Goal: Task Accomplishment & Management: Manage account settings

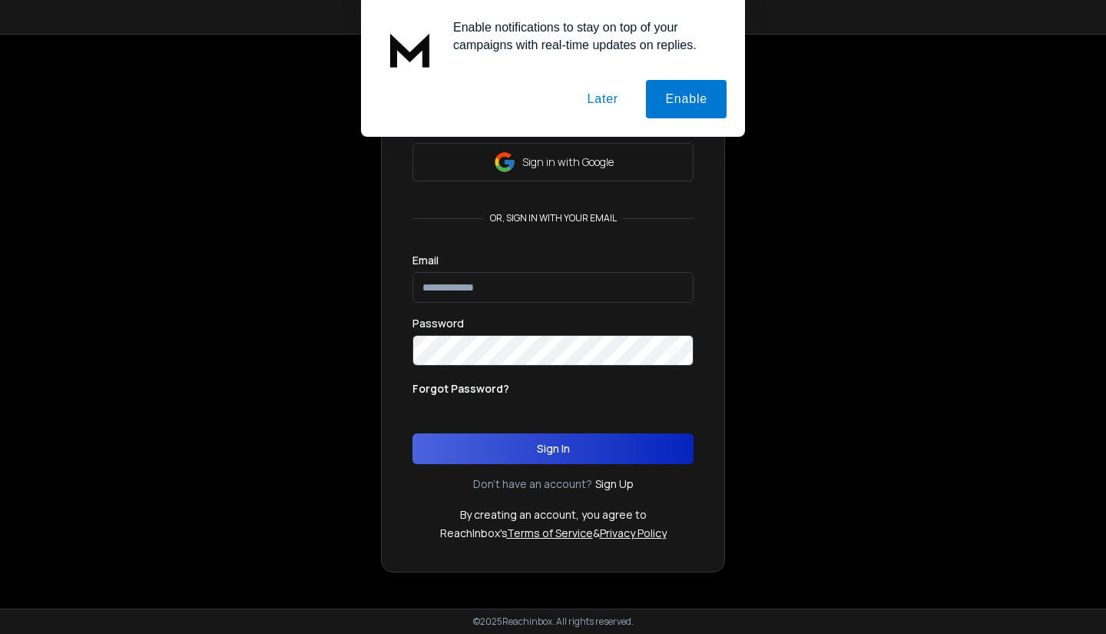
click at [601, 100] on button "Later" at bounding box center [602, 99] width 69 height 38
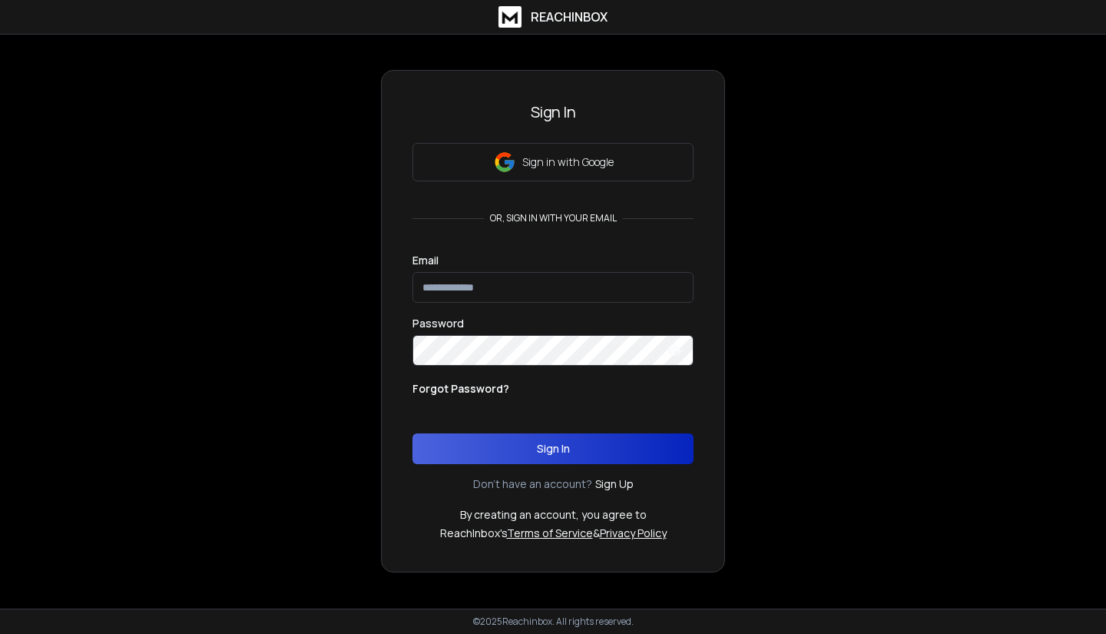
click at [530, 283] on input "email" at bounding box center [553, 287] width 281 height 31
type input "**********"
click at [413, 433] on button "Sign In" at bounding box center [553, 448] width 281 height 31
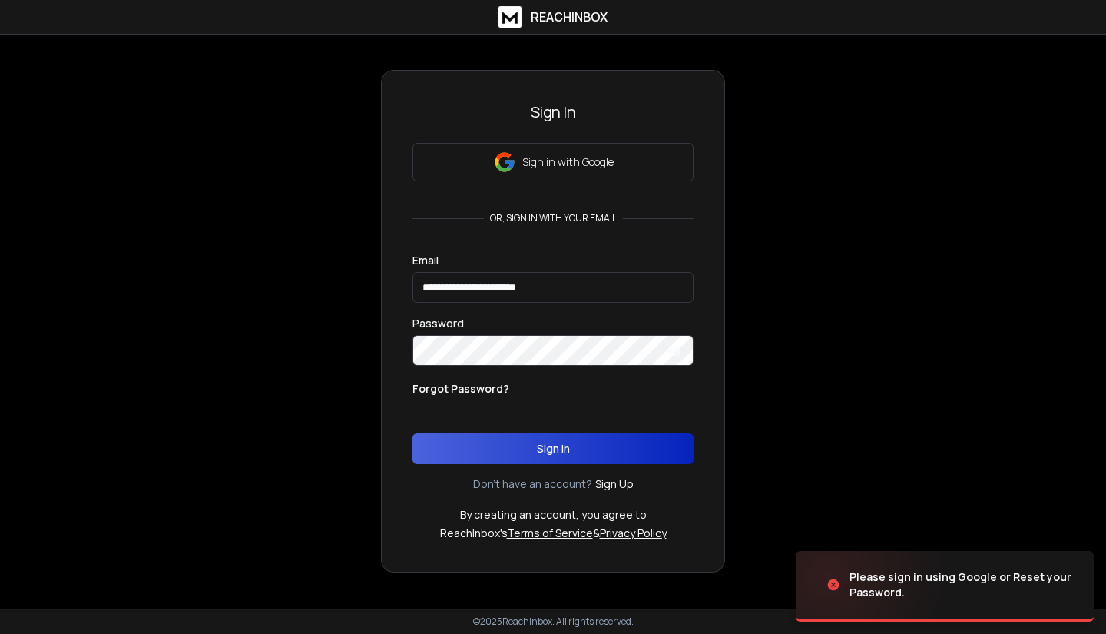
click at [548, 450] on button "Sign In" at bounding box center [553, 448] width 281 height 31
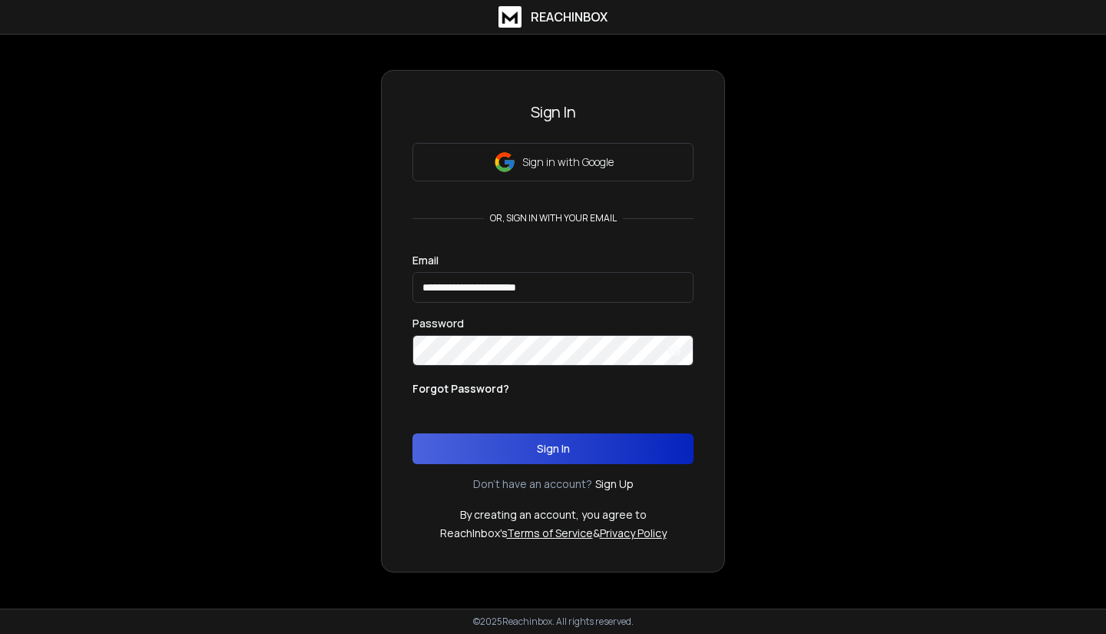
click at [607, 446] on button "Sign In" at bounding box center [553, 448] width 281 height 31
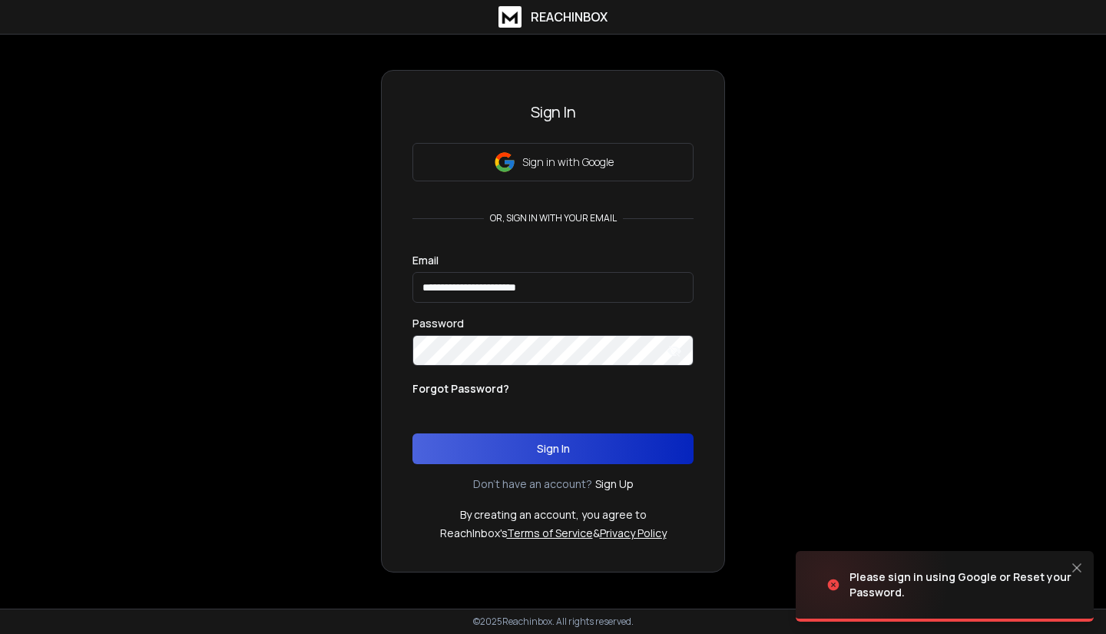
click at [1084, 568] on div "Please sign in using Google or Reset your Password." at bounding box center [951, 585] width 286 height 68
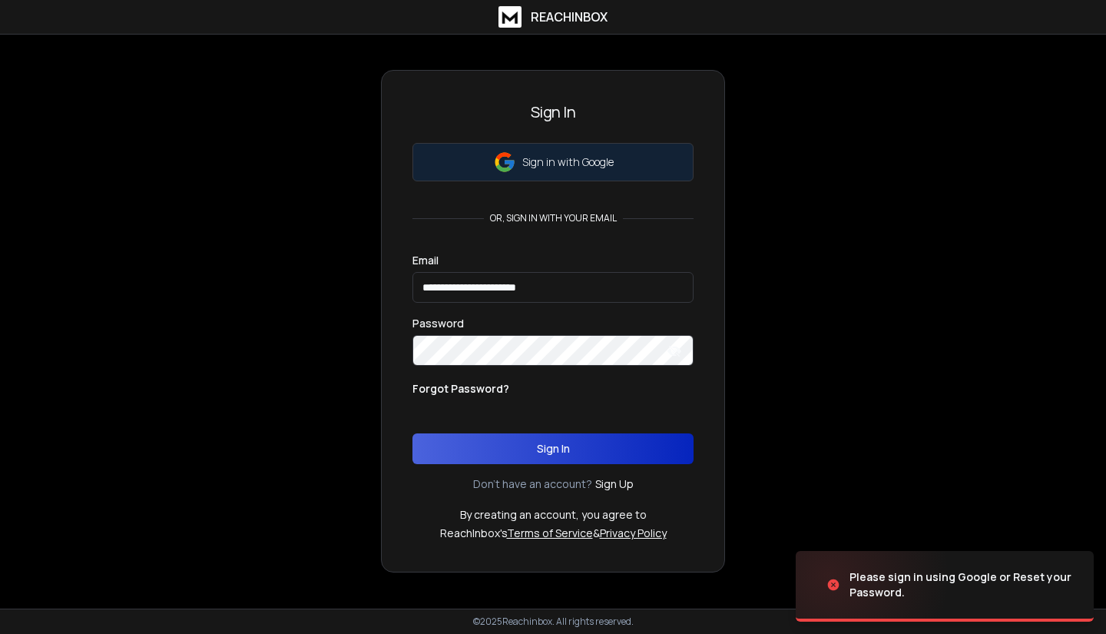
click at [541, 167] on p "Sign in with Google" at bounding box center [567, 161] width 91 height 15
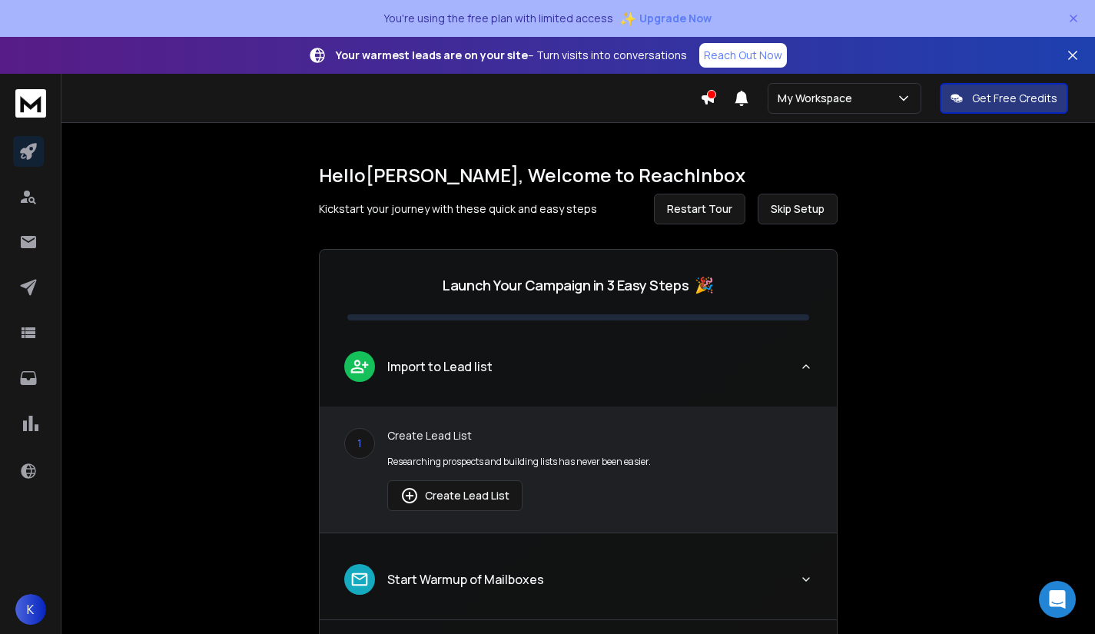
click at [313, 104] on div "My Workspace Get Free Credits" at bounding box center [547, 98] width 1095 height 49
click at [27, 201] on icon at bounding box center [28, 196] width 18 height 18
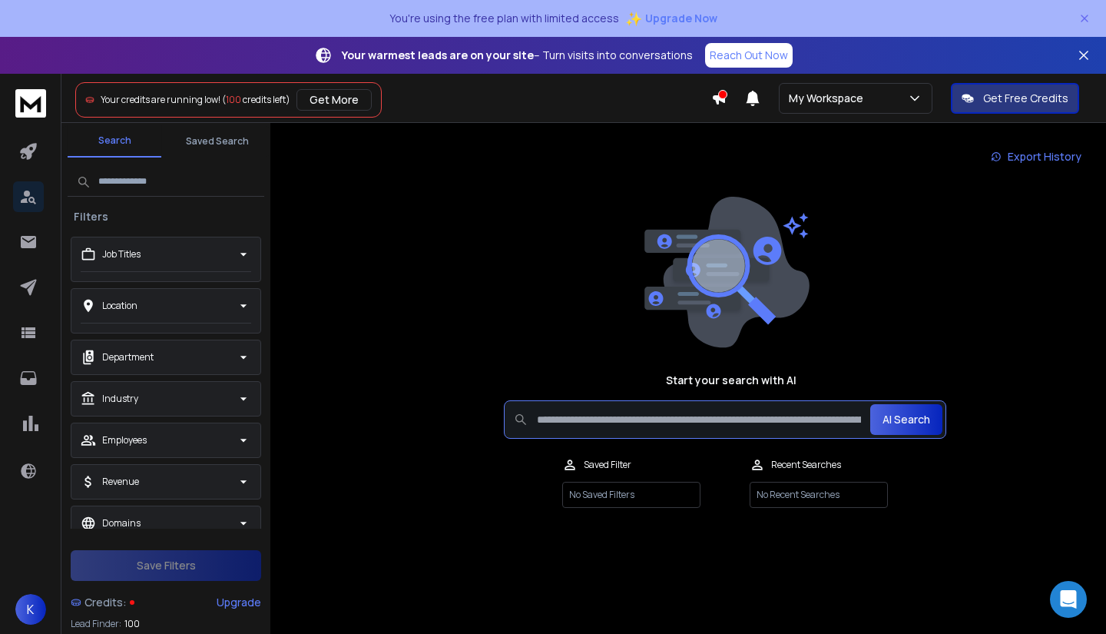
click at [563, 426] on textarea at bounding box center [699, 419] width 324 height 31
type textarea "*"
type textarea "**********"
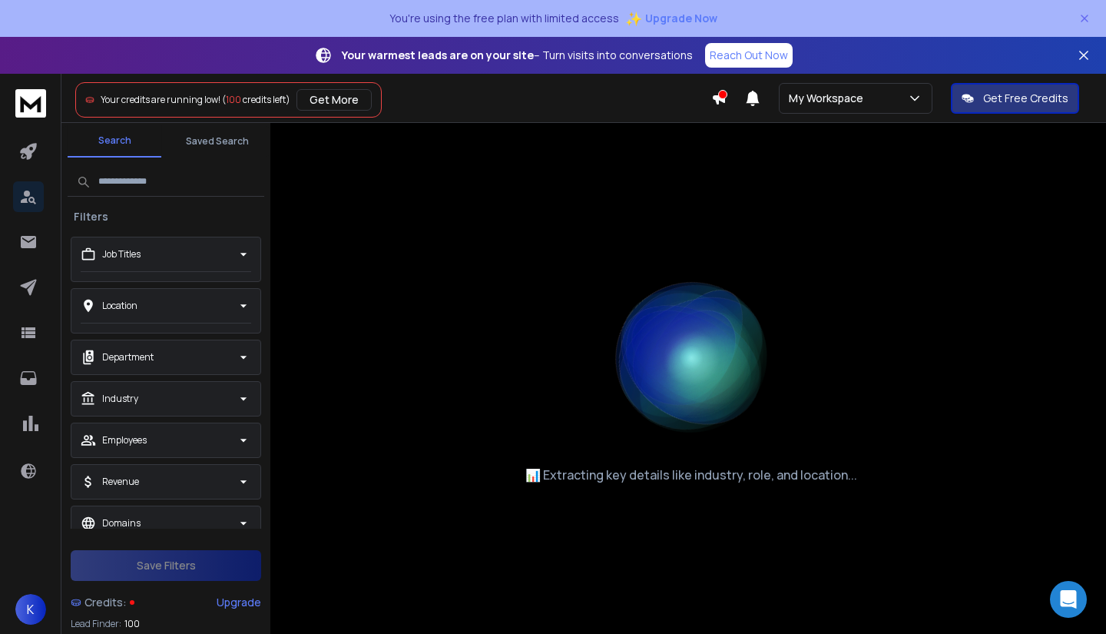
type input "**********"
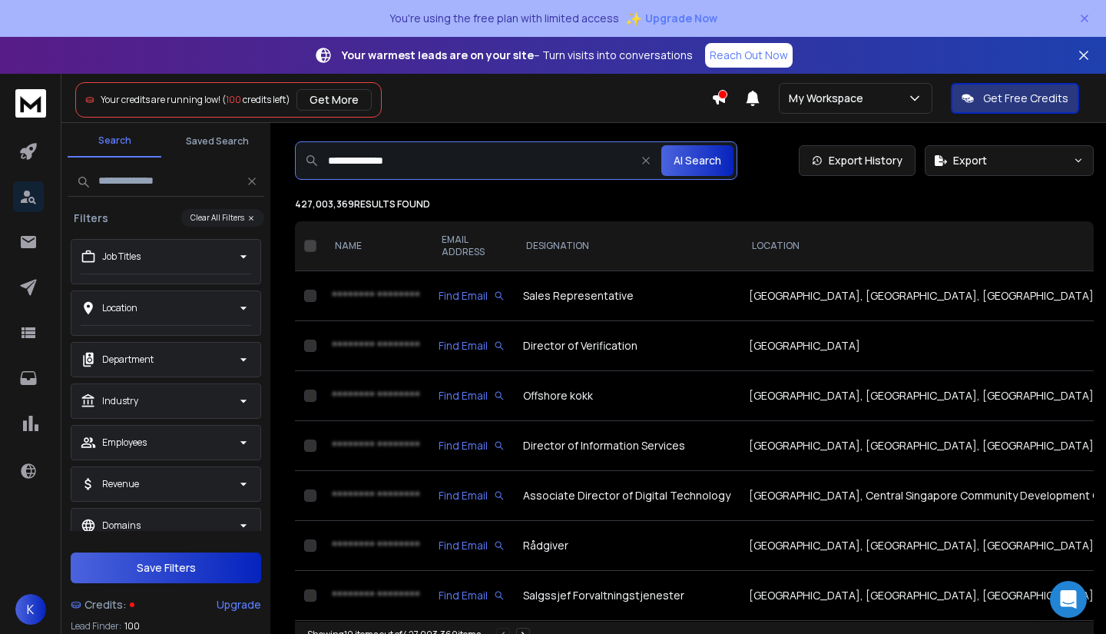
click at [201, 184] on input "**********" at bounding box center [166, 181] width 197 height 31
click at [647, 161] on icon at bounding box center [646, 160] width 12 height 12
click at [155, 314] on div "Location" at bounding box center [166, 307] width 171 height 15
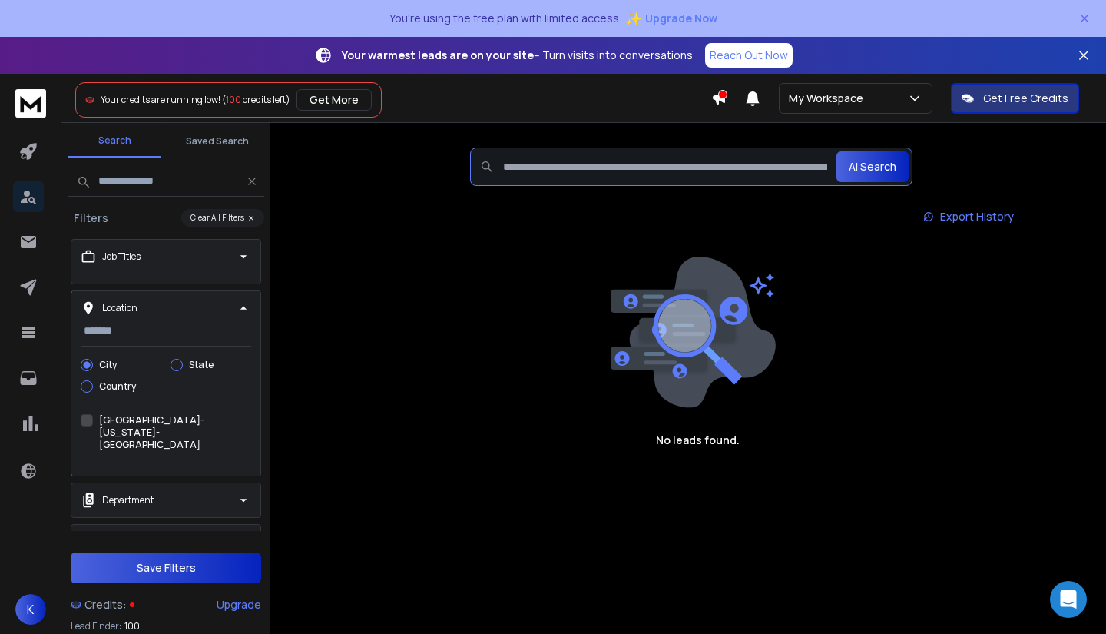
type input "*******"
click at [116, 389] on label "Country" at bounding box center [117, 386] width 37 height 12
click at [93, 389] on button "Country" at bounding box center [87, 386] width 12 height 12
click at [114, 428] on div "Belgium" at bounding box center [166, 420] width 171 height 31
click at [118, 422] on label "Belgium" at bounding box center [149, 420] width 101 height 12
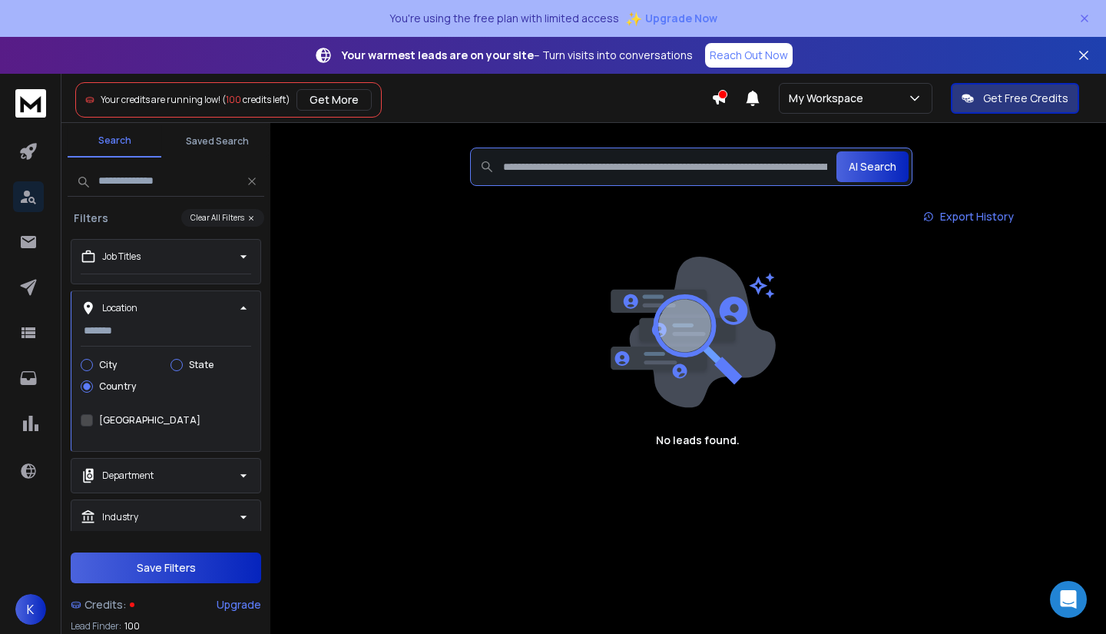
click at [93, 422] on button "Belgium" at bounding box center [87, 420] width 12 height 12
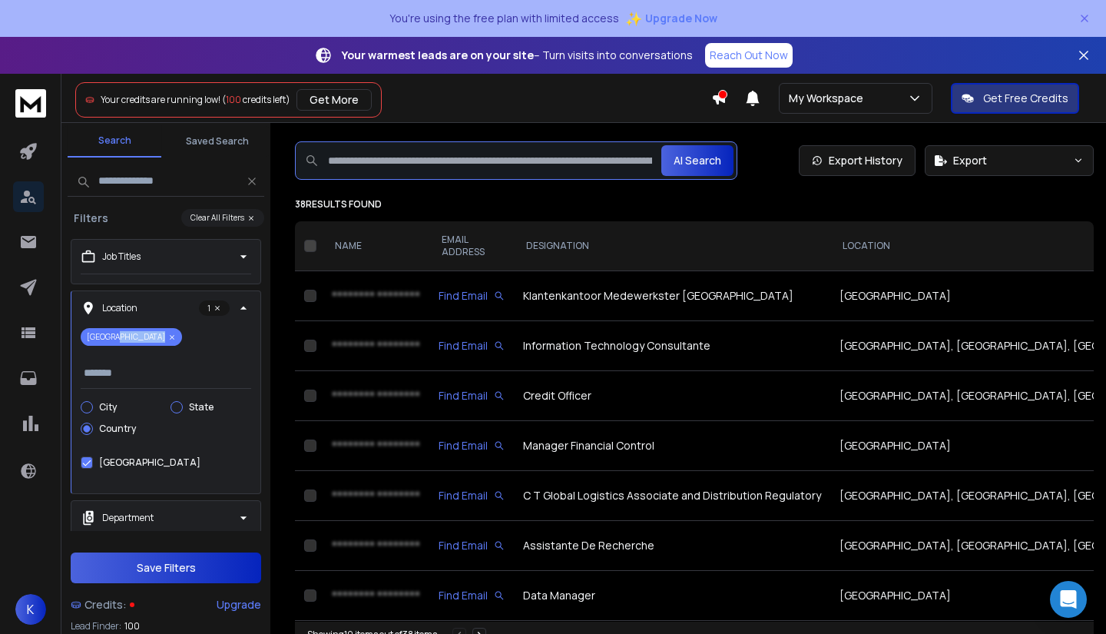
drag, startPoint x: 260, startPoint y: 342, endPoint x: 259, endPoint y: 379, distance: 36.9
click at [259, 379] on div "**********" at bounding box center [165, 354] width 209 height 383
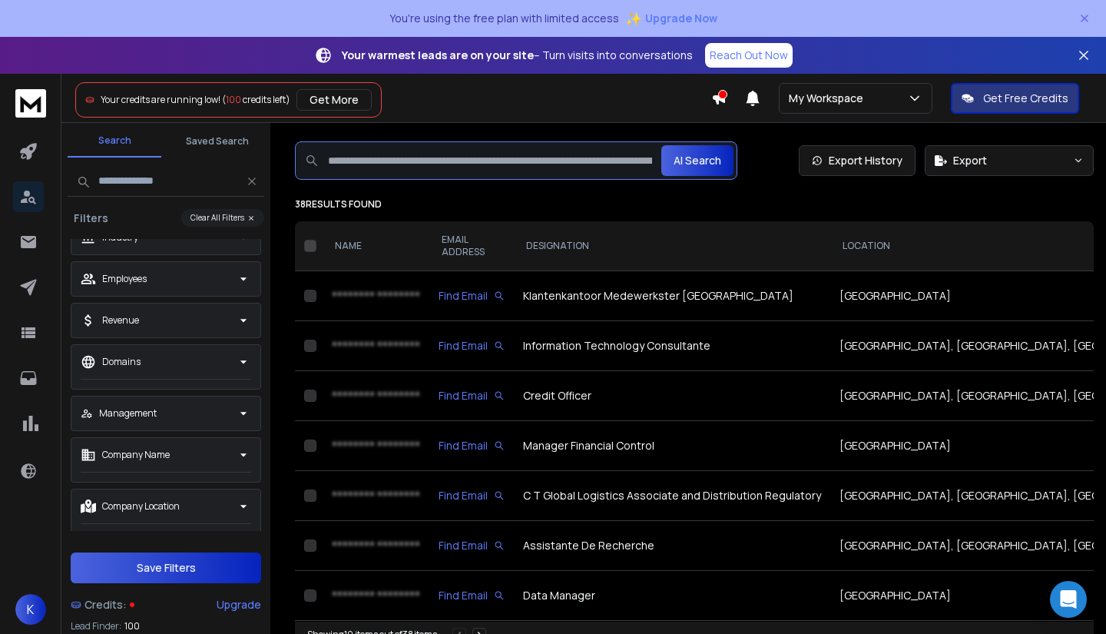
scroll to position [325, 0]
click at [192, 457] on div "Company Name" at bounding box center [166, 451] width 171 height 15
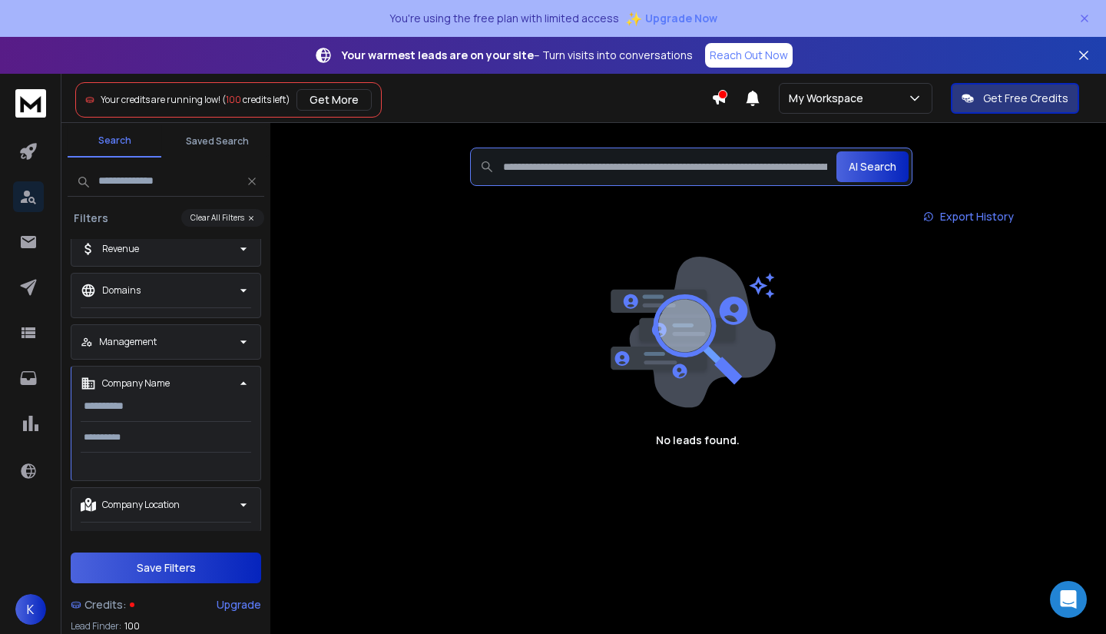
scroll to position [395, 0]
click at [161, 410] on input "**********" at bounding box center [166, 404] width 171 height 31
click at [148, 404] on input "**********" at bounding box center [166, 404] width 171 height 31
type input "*"
type input "***"
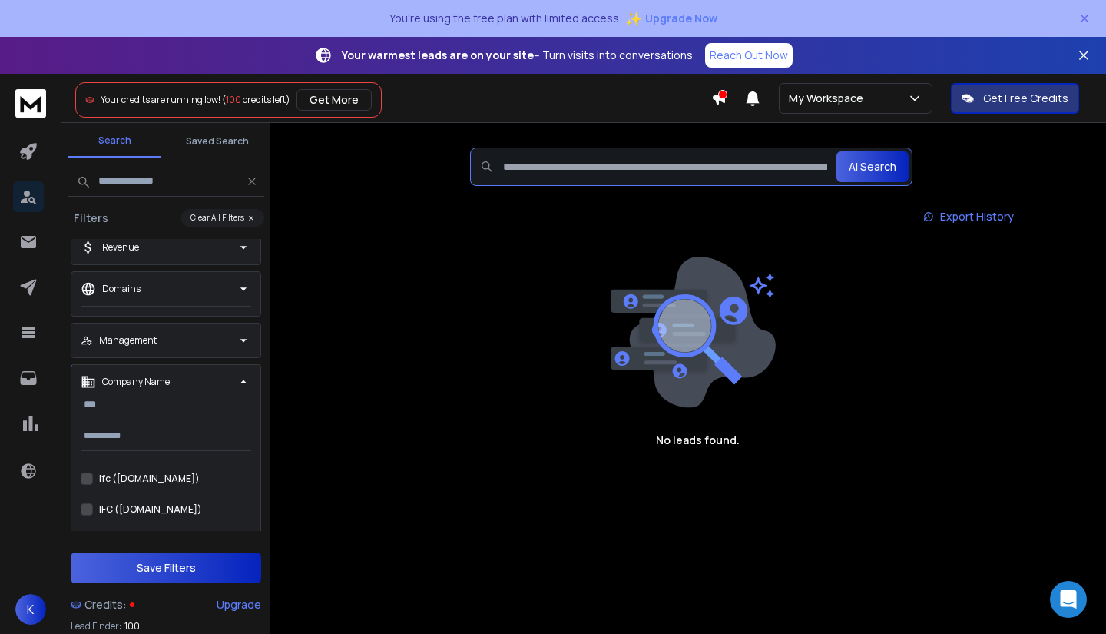
click at [140, 479] on label "Ifc (ifc.com)" at bounding box center [149, 478] width 101 height 12
click at [93, 479] on \(ifc\ "Ifc (ifc.com)" at bounding box center [87, 478] width 12 height 12
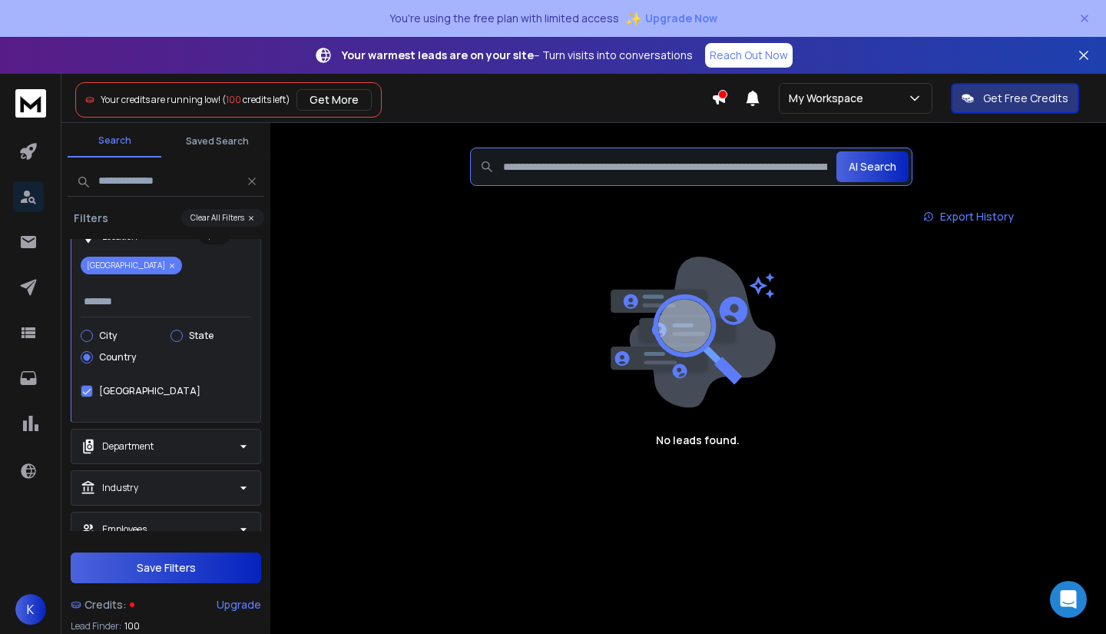
scroll to position [0, 0]
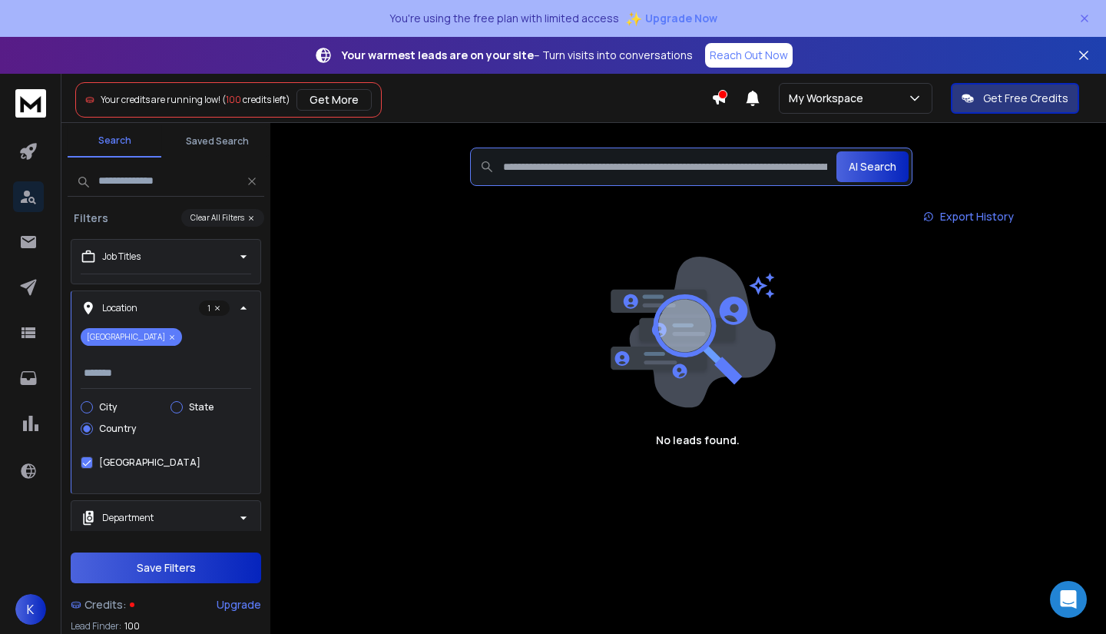
click at [202, 253] on div "Job Titles" at bounding box center [166, 256] width 171 height 15
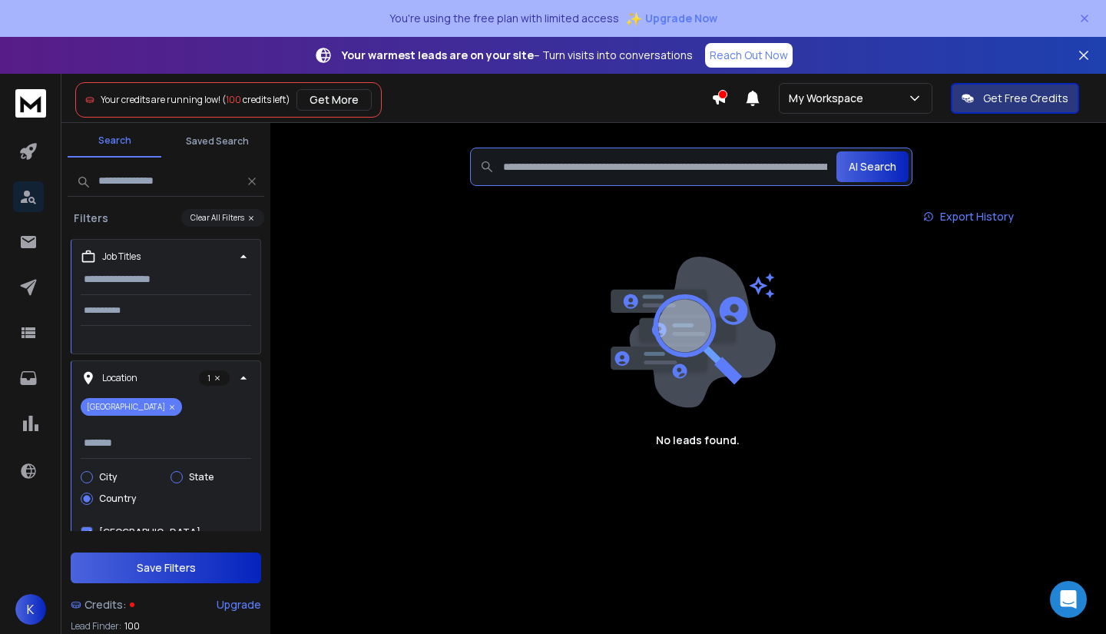
type input "**********"
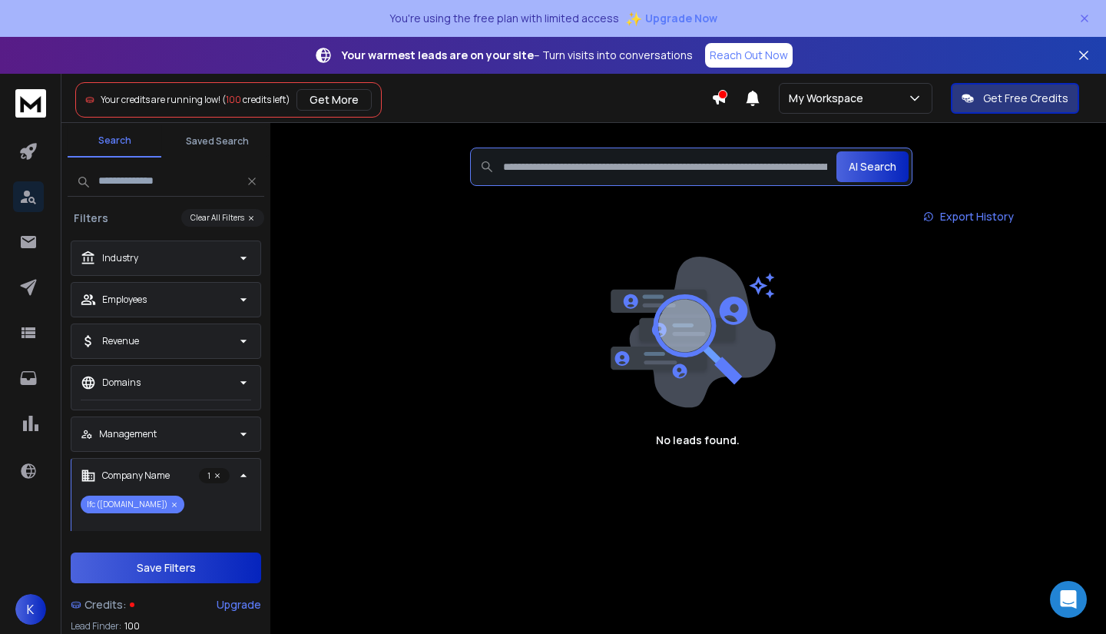
scroll to position [578, 0]
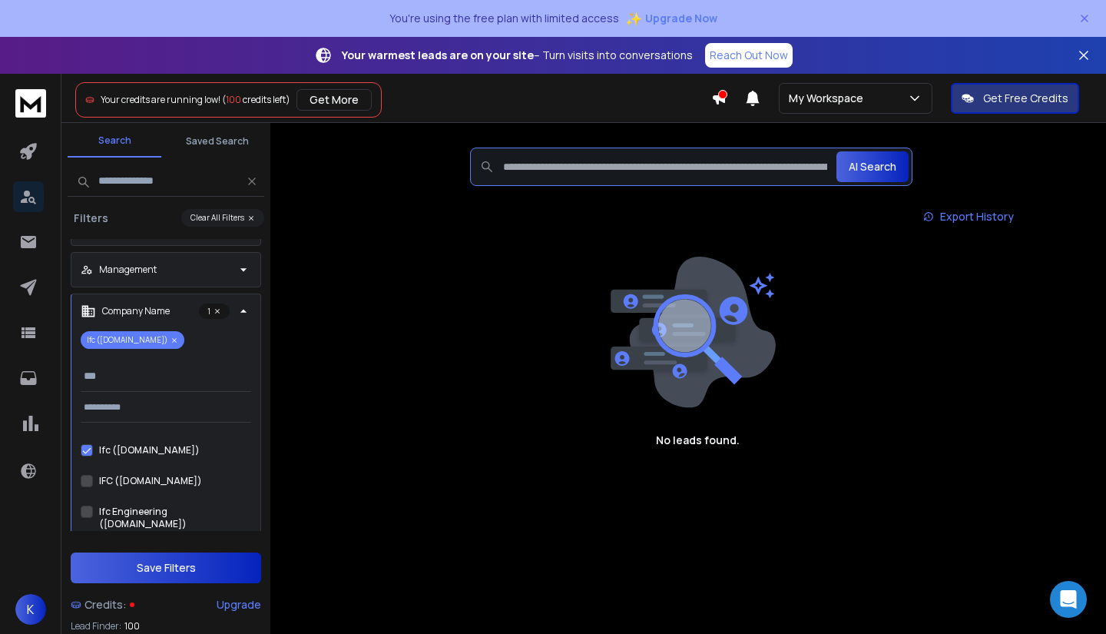
click at [146, 562] on button "Save Filters" at bounding box center [166, 567] width 191 height 31
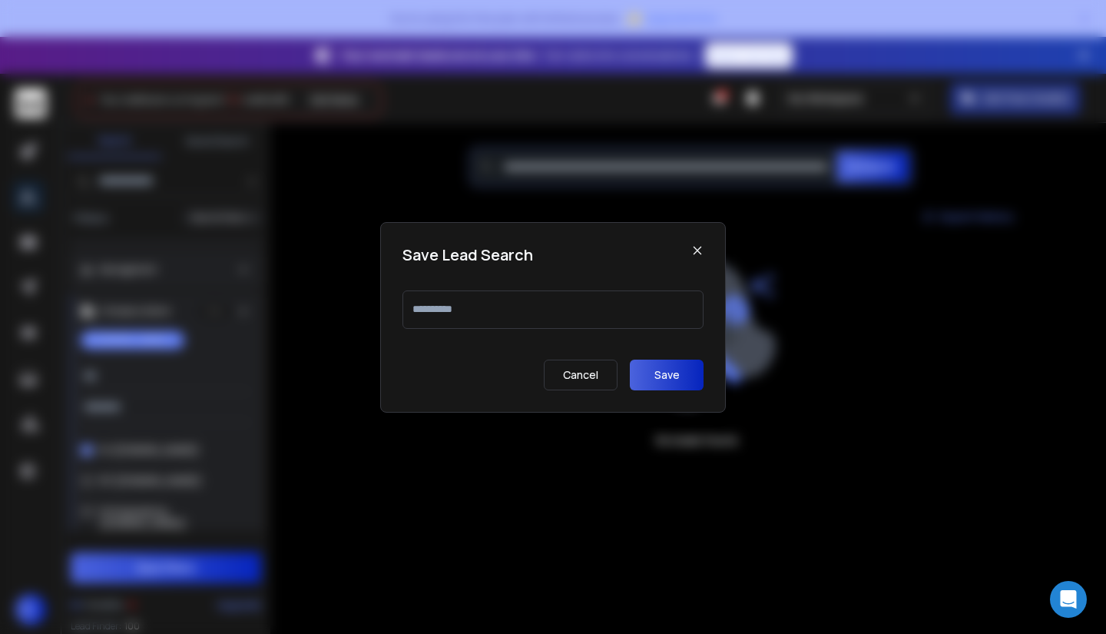
click at [694, 250] on icon at bounding box center [697, 250] width 12 height 12
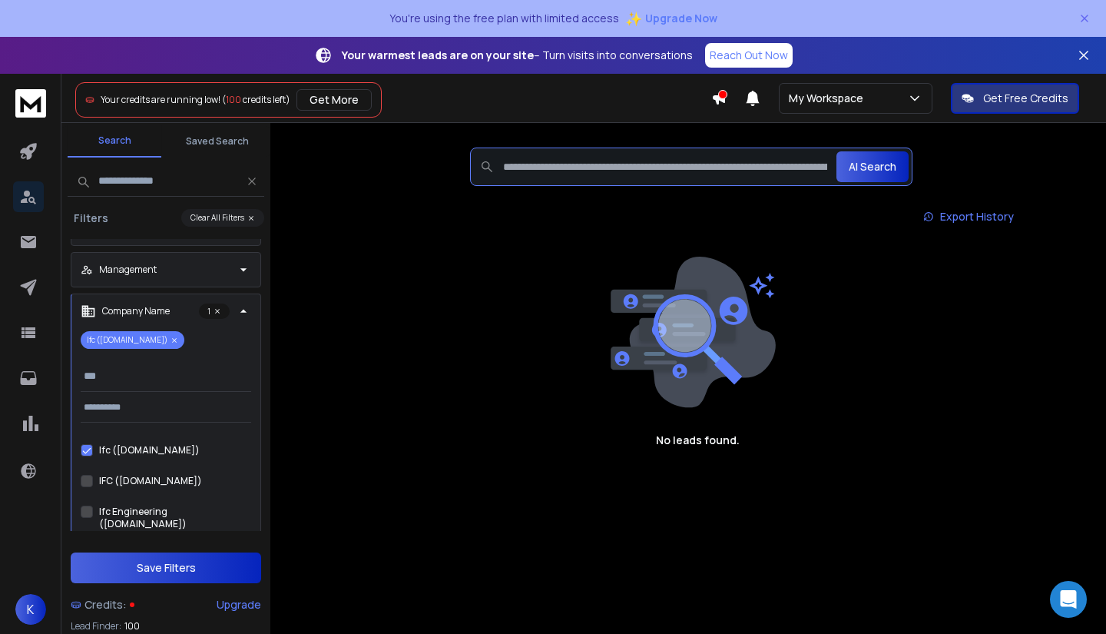
drag, startPoint x: 262, startPoint y: 426, endPoint x: 247, endPoint y: 494, distance: 69.2
click at [247, 494] on div "**********" at bounding box center [165, 354] width 209 height 383
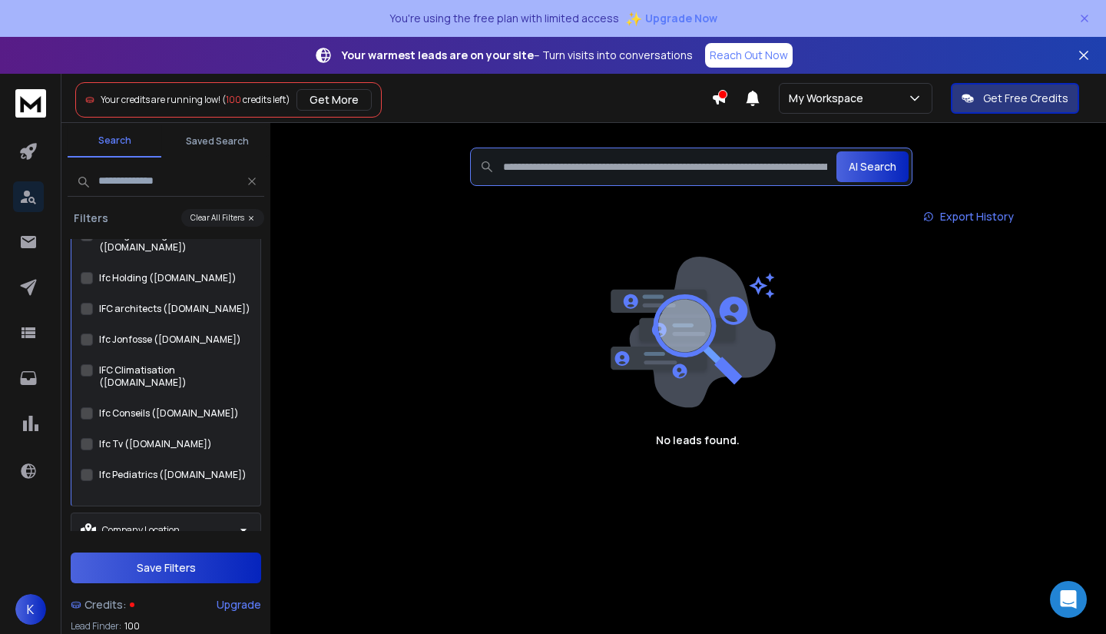
scroll to position [906, 0]
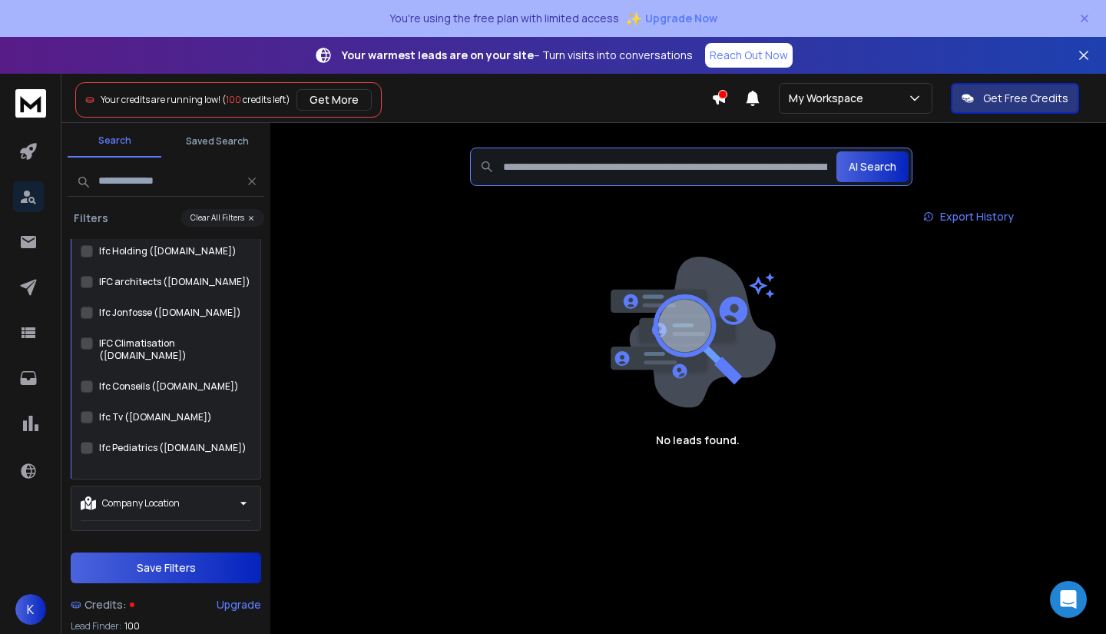
click at [617, 171] on textarea at bounding box center [665, 166] width 324 height 31
type textarea "**********"
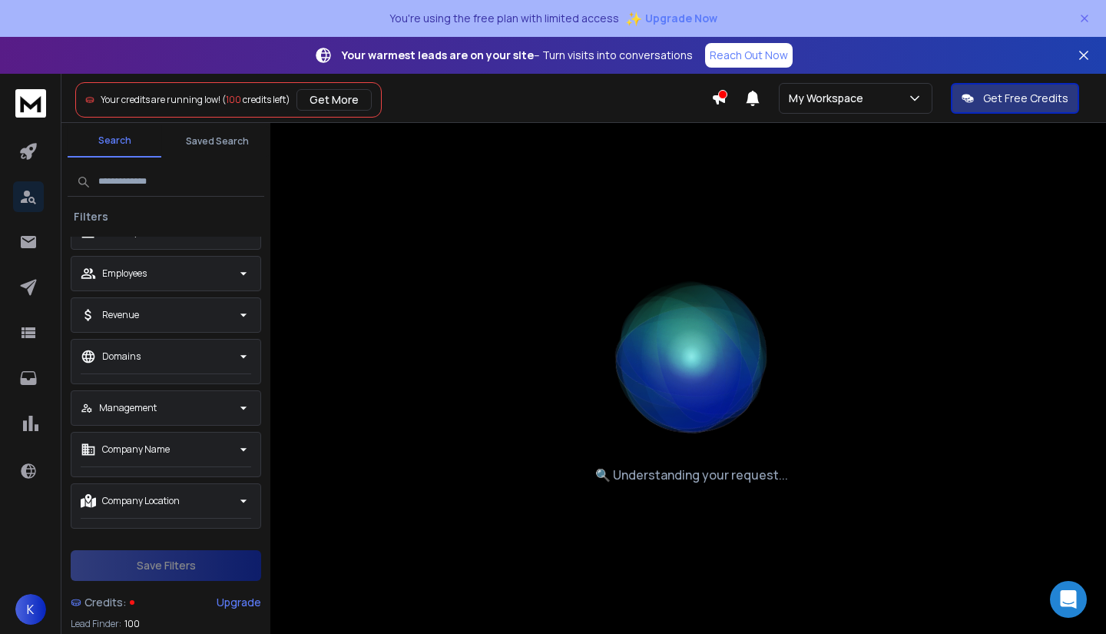
scroll to position [167, 0]
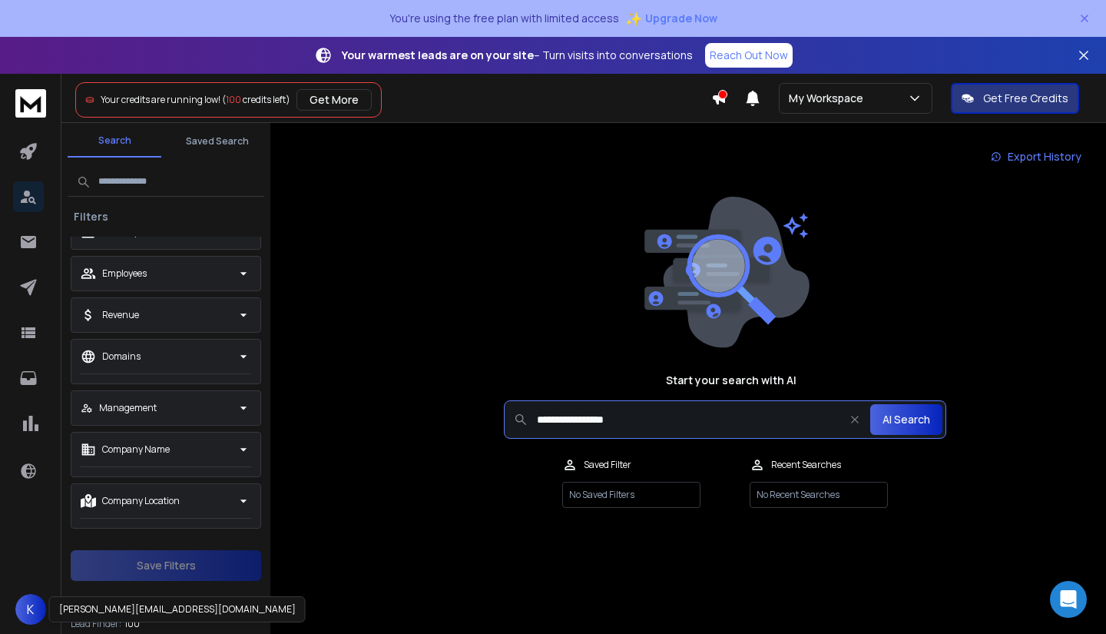
click at [34, 608] on span "K" at bounding box center [30, 609] width 31 height 31
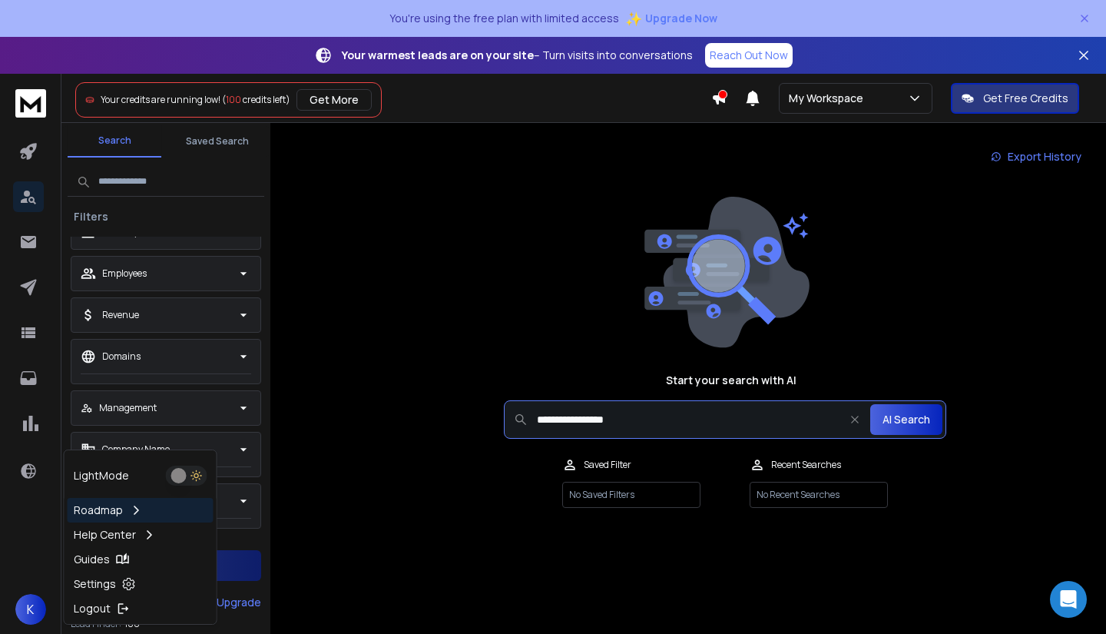
type input "*******"
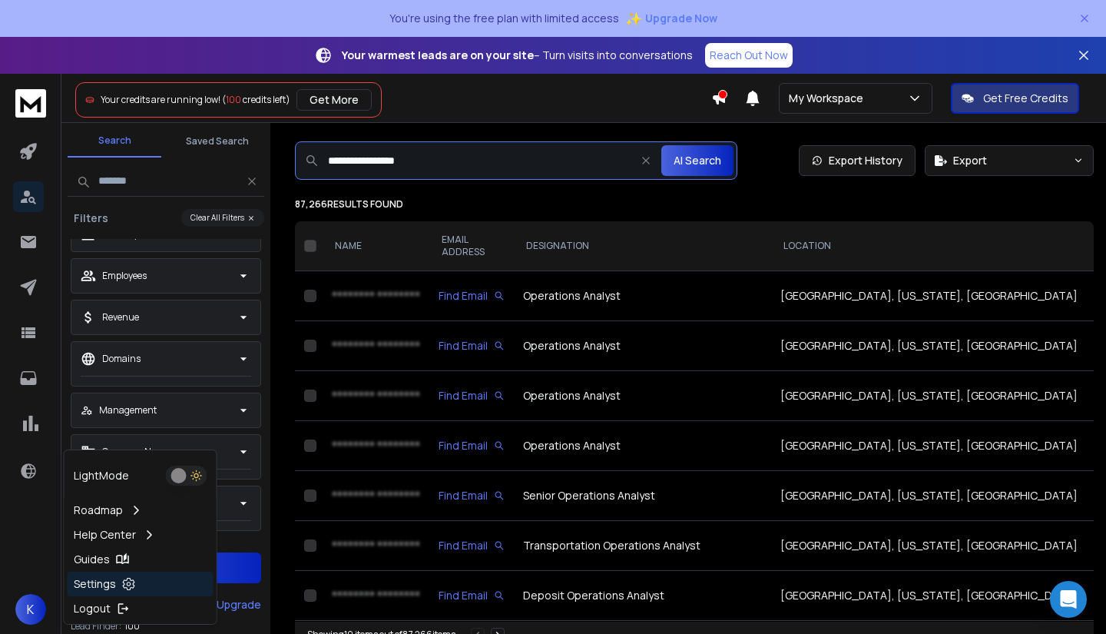
click at [90, 588] on p "Settings" at bounding box center [95, 583] width 42 height 15
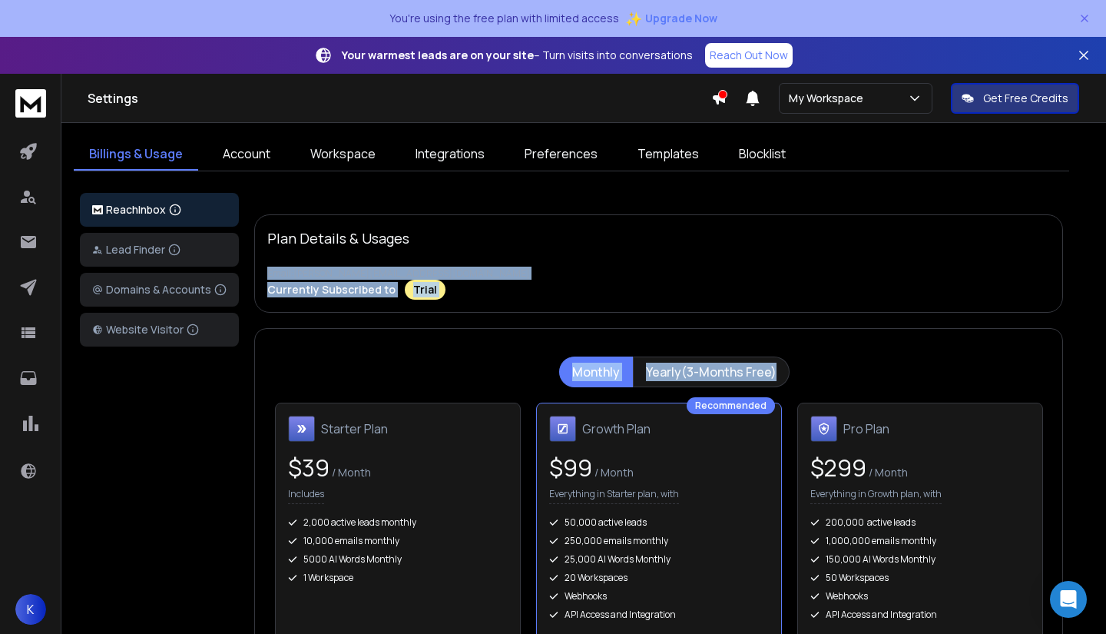
drag, startPoint x: 1073, startPoint y: 227, endPoint x: 1069, endPoint y: 336, distance: 108.4
click at [1069, 336] on div "Billings & Usage Account Workspace Integrations Preferences Templates Blocklist…" at bounding box center [583, 415] width 1045 height 584
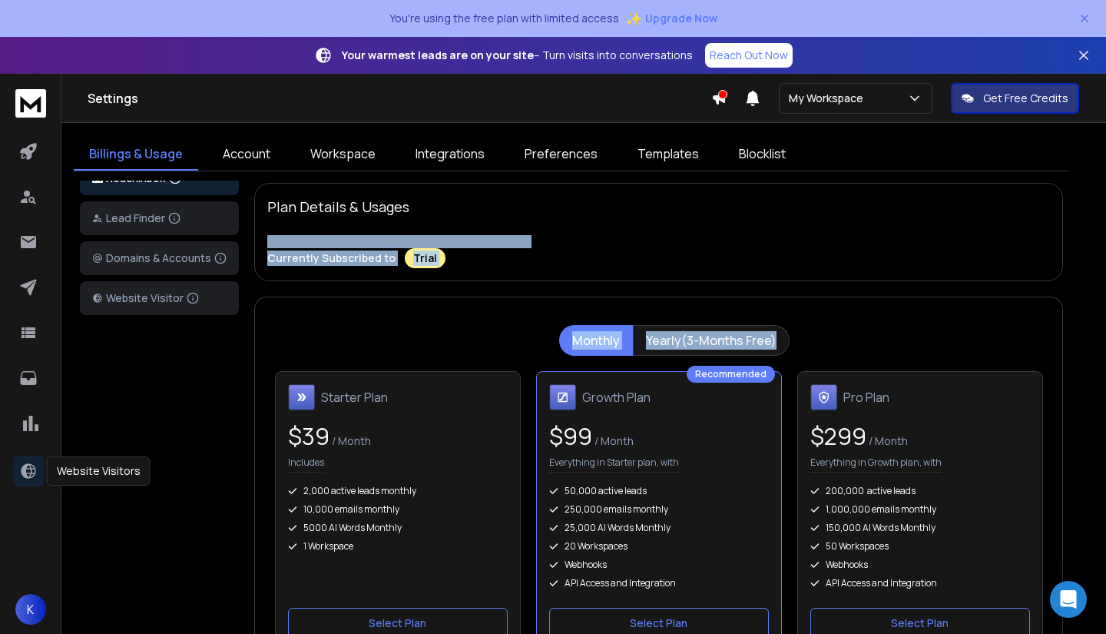
click at [28, 482] on link at bounding box center [28, 471] width 31 height 31
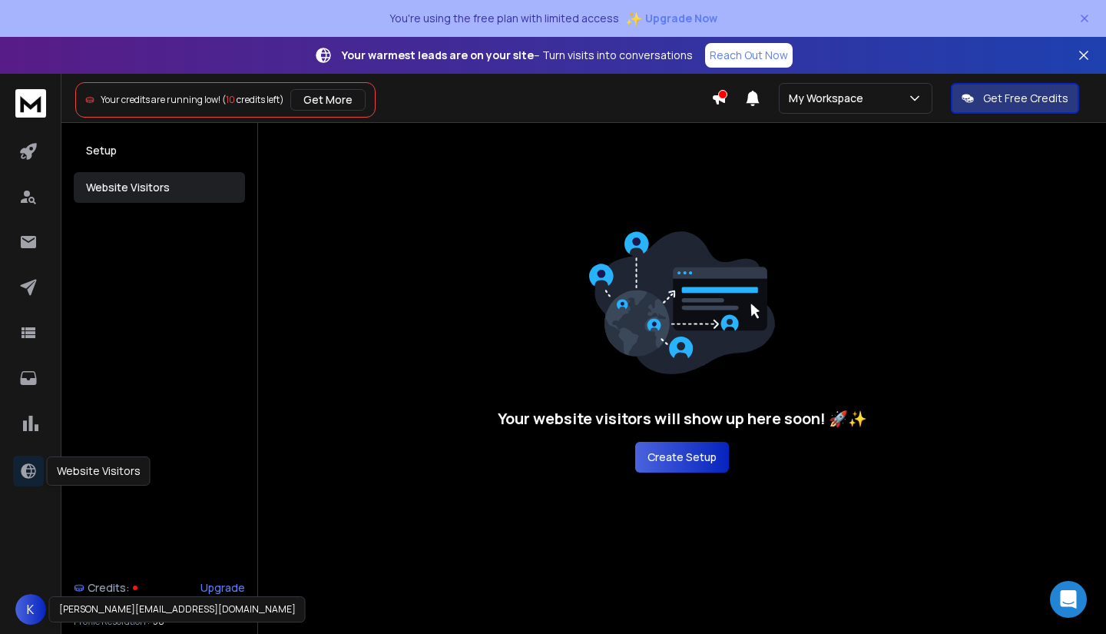
click at [26, 615] on span "K" at bounding box center [30, 609] width 31 height 31
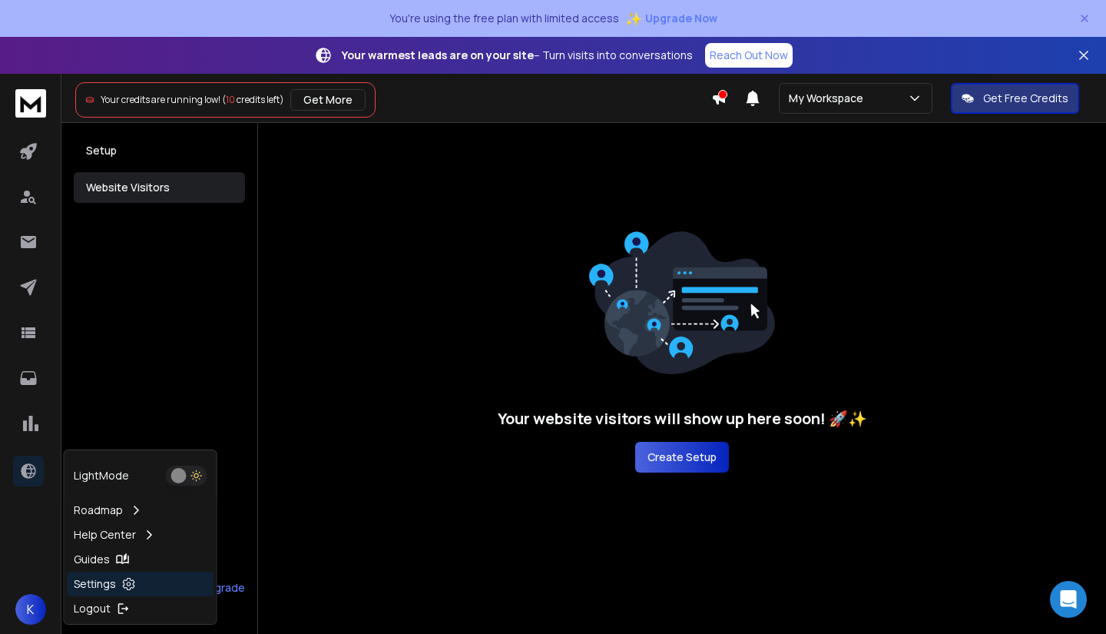
click at [125, 584] on icon at bounding box center [129, 584] width 14 height 14
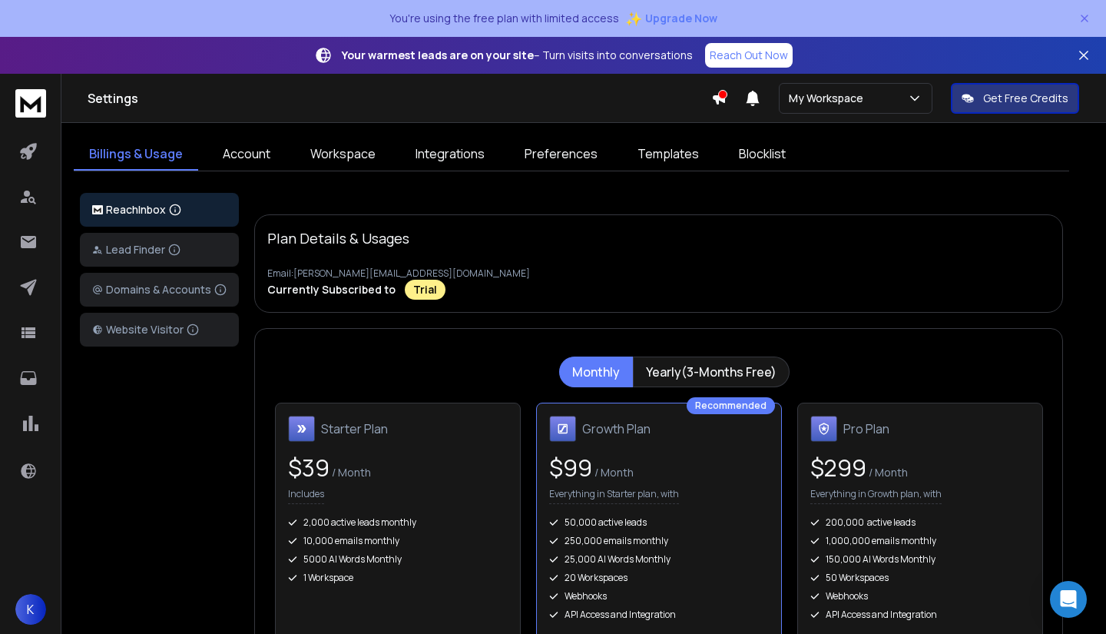
click at [252, 152] on link "Account" at bounding box center [246, 154] width 78 height 32
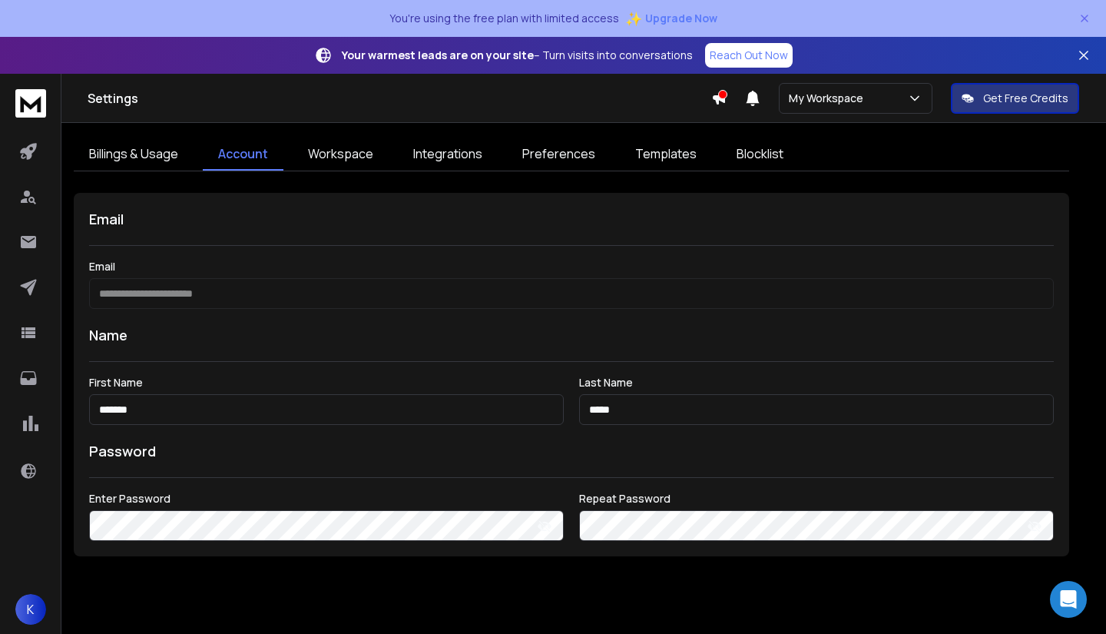
click at [330, 162] on link "Workspace" at bounding box center [341, 154] width 96 height 32
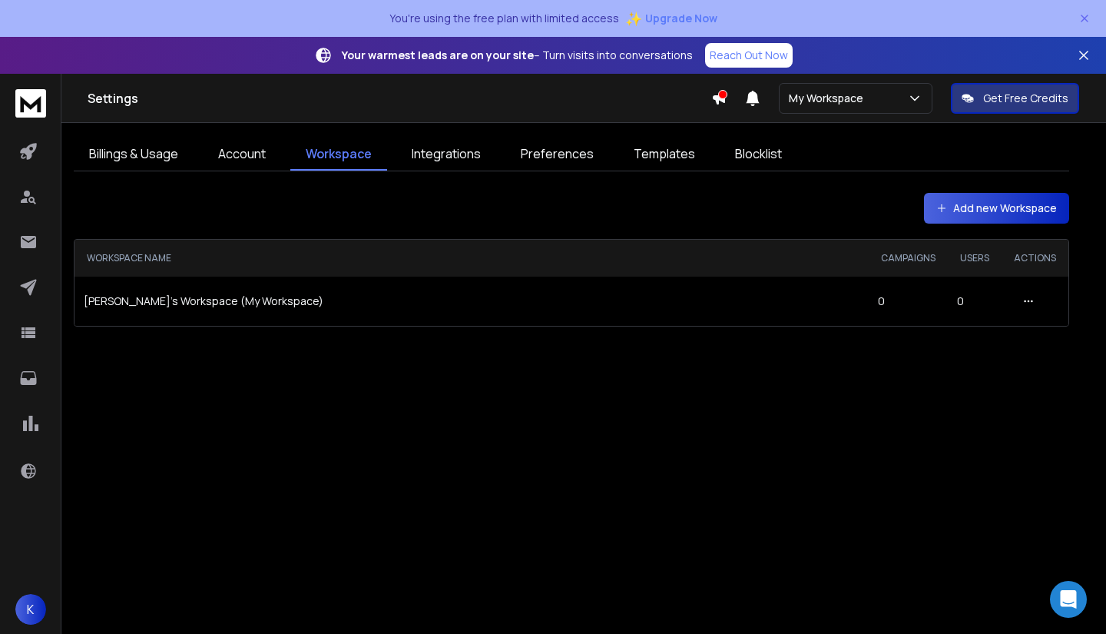
click at [449, 144] on link "Integrations" at bounding box center [446, 154] width 100 height 32
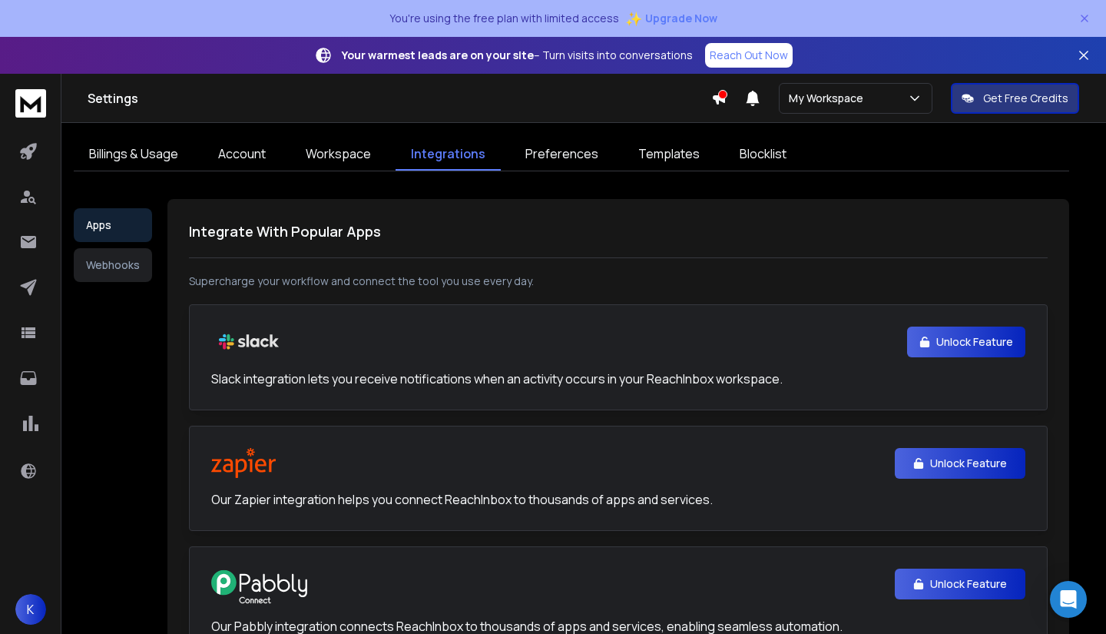
click at [535, 148] on link "Preferences" at bounding box center [562, 154] width 104 height 32
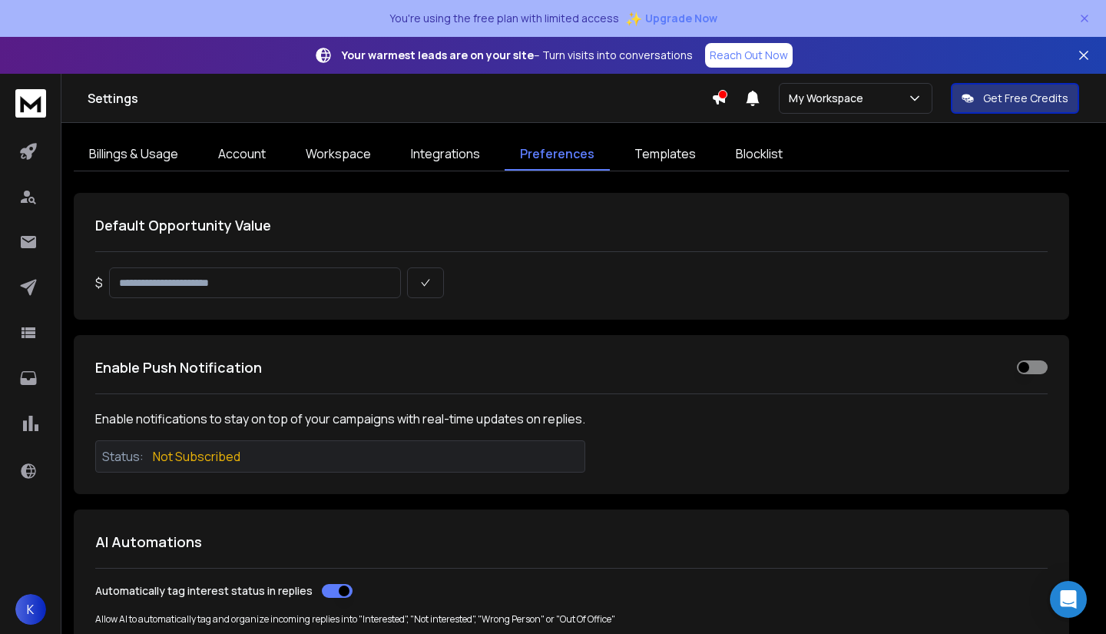
click at [649, 143] on link "Templates" at bounding box center [665, 154] width 92 height 32
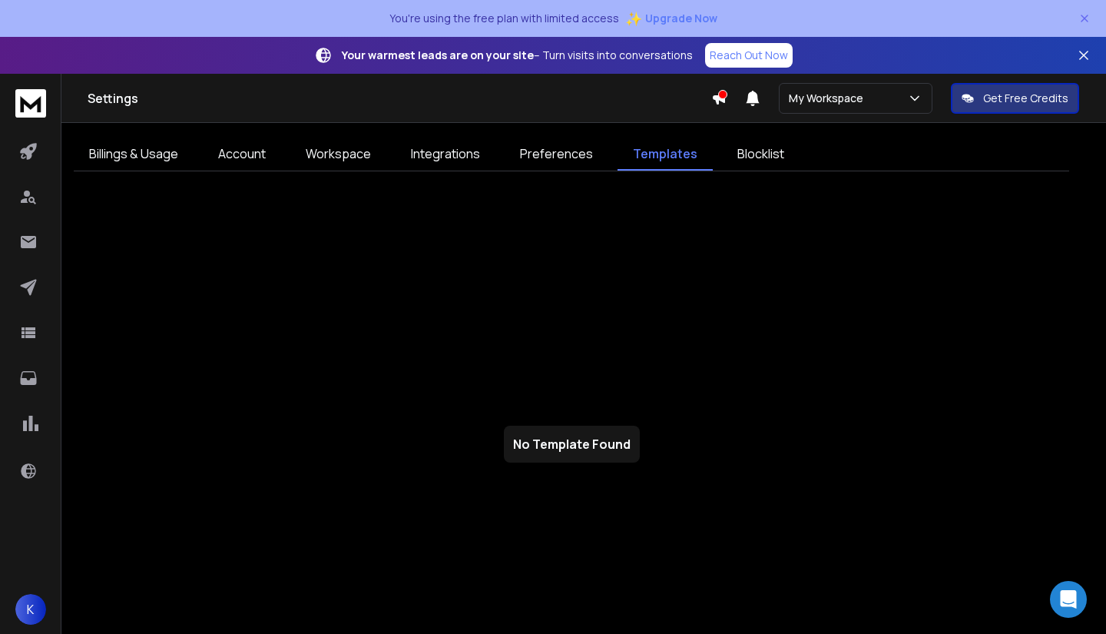
click at [768, 150] on link "Blocklist" at bounding box center [761, 154] width 78 height 32
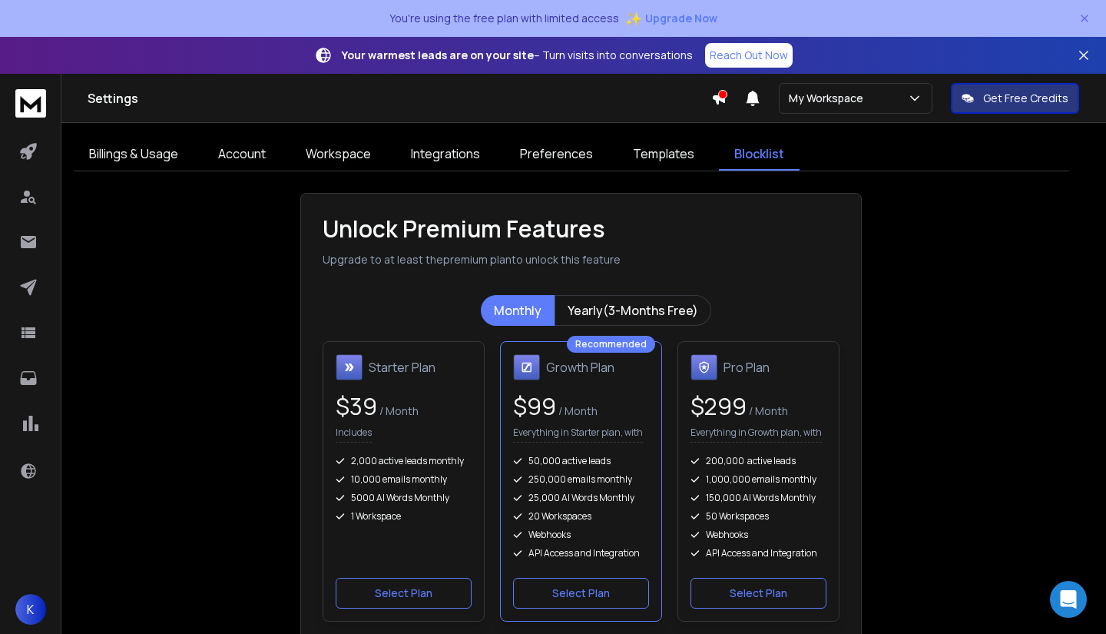
click at [125, 155] on link "Billings & Usage" at bounding box center [134, 154] width 120 height 32
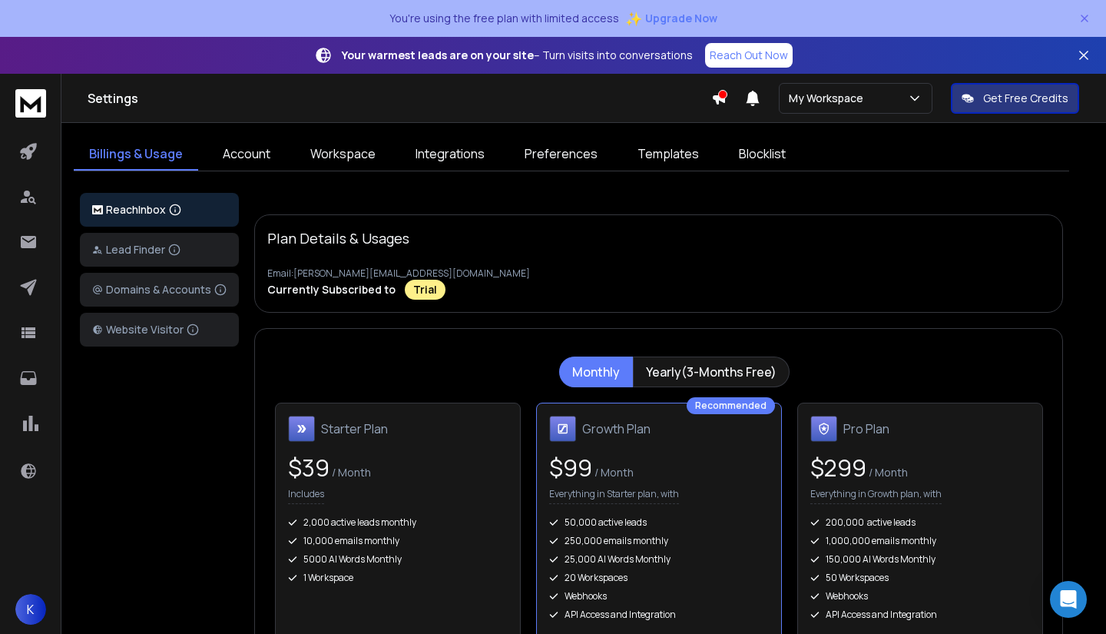
click at [254, 150] on link "Account" at bounding box center [246, 154] width 78 height 32
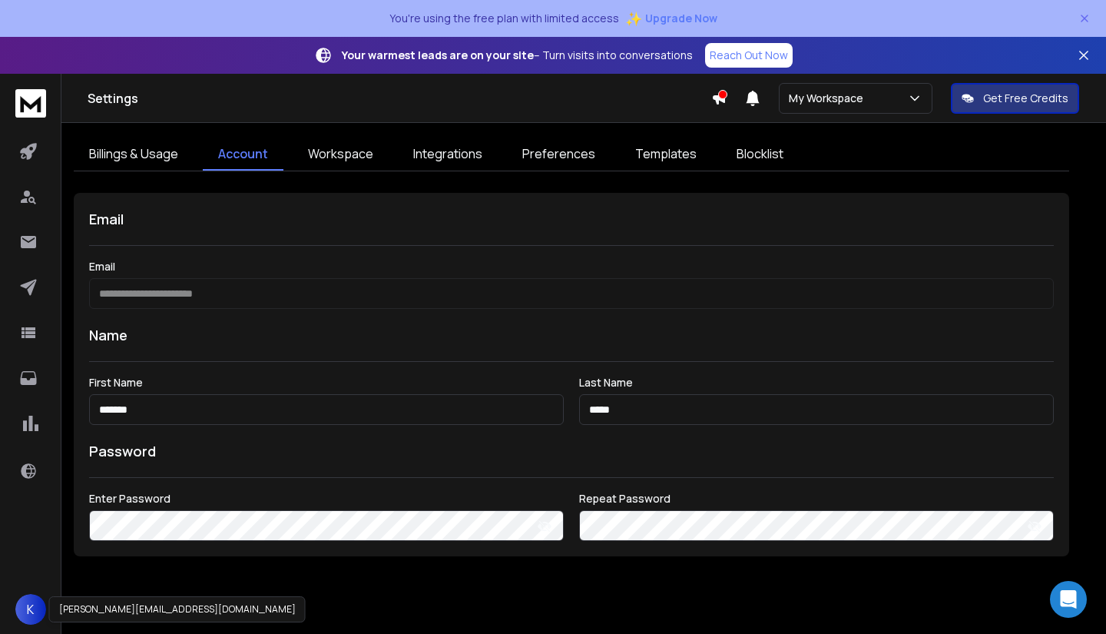
click at [22, 600] on span "K" at bounding box center [30, 609] width 31 height 31
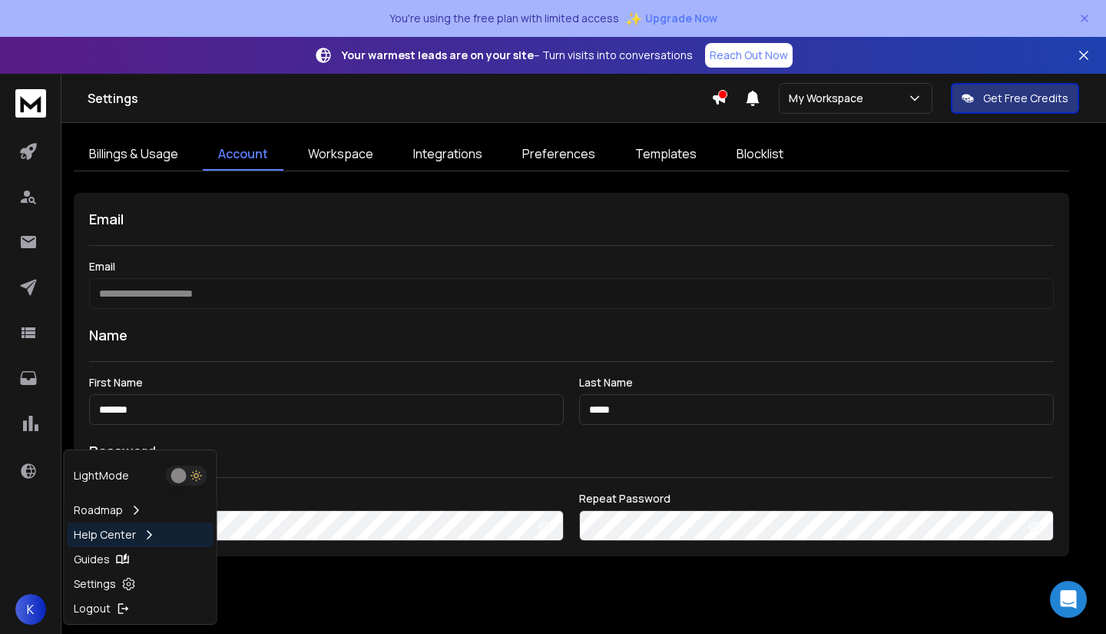
click at [88, 531] on p "Help Center" at bounding box center [105, 534] width 62 height 15
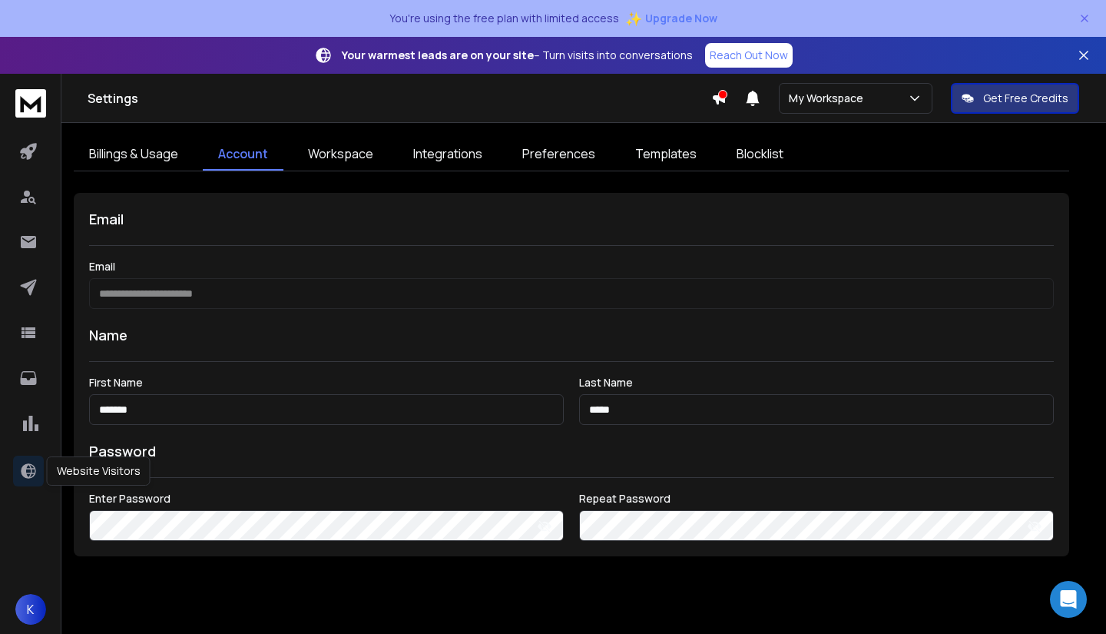
click at [32, 472] on icon at bounding box center [28, 471] width 18 height 18
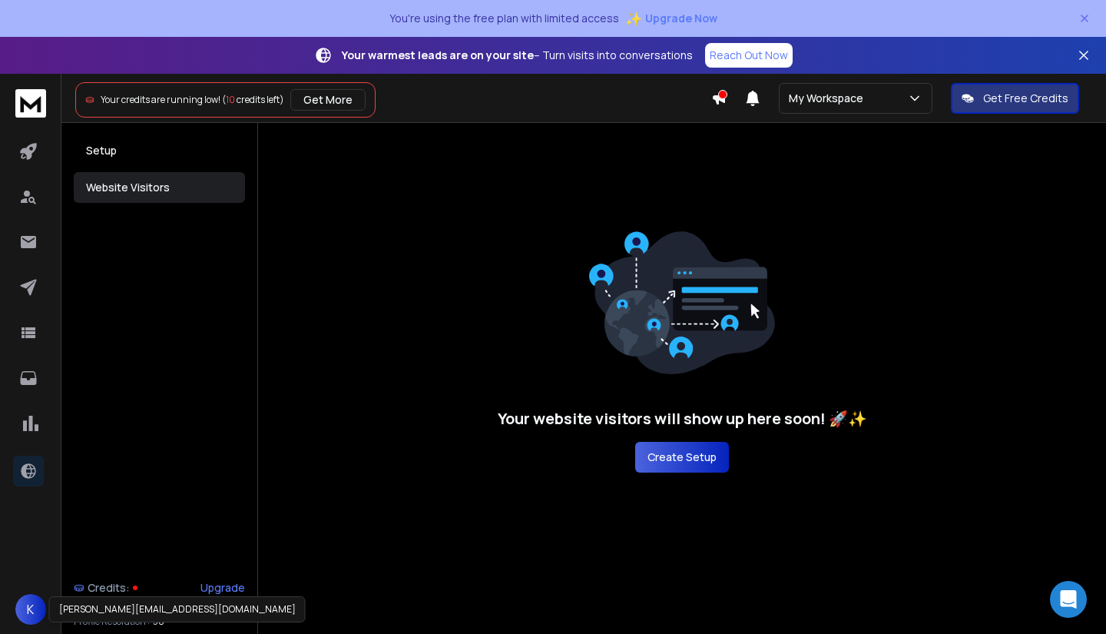
click at [25, 613] on span "K" at bounding box center [30, 609] width 31 height 31
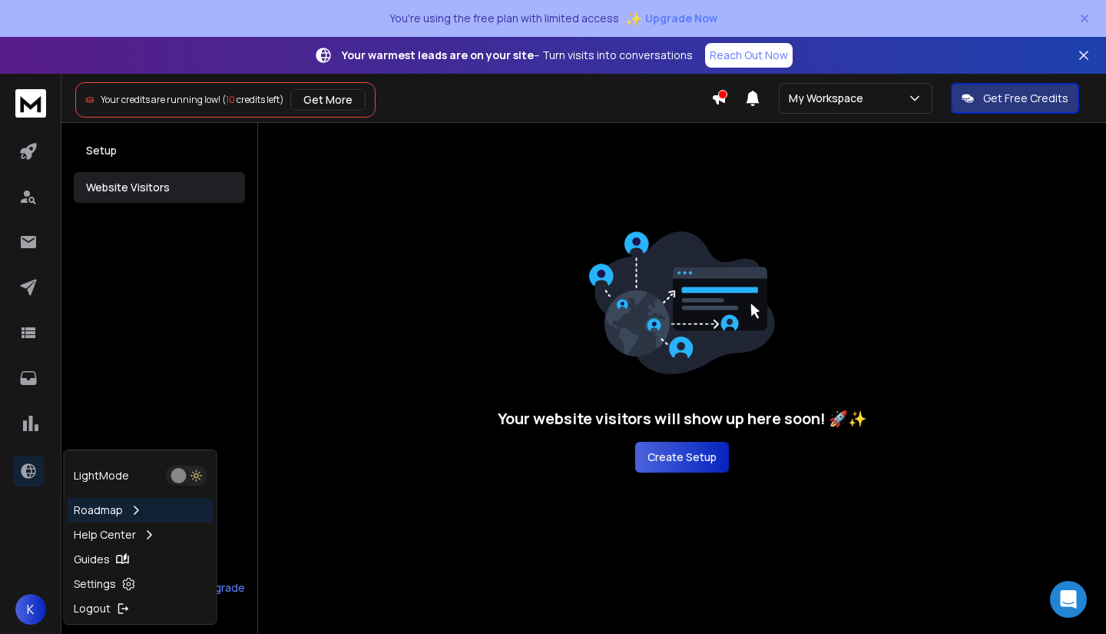
click at [122, 516] on link "Roadmap" at bounding box center [141, 510] width 146 height 25
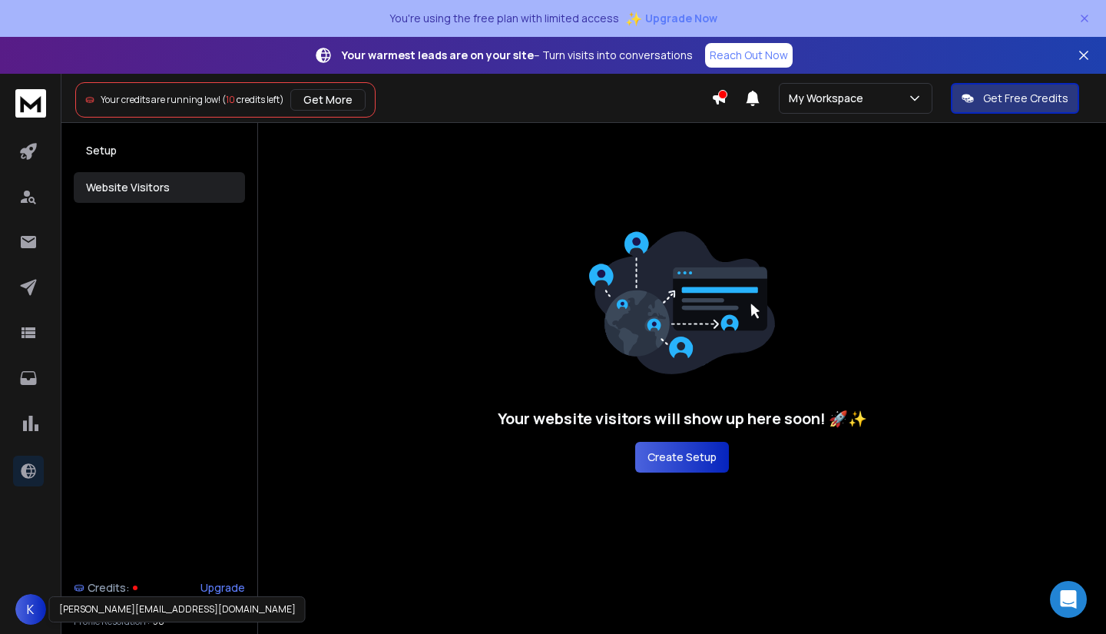
click at [33, 608] on span "K" at bounding box center [30, 609] width 31 height 31
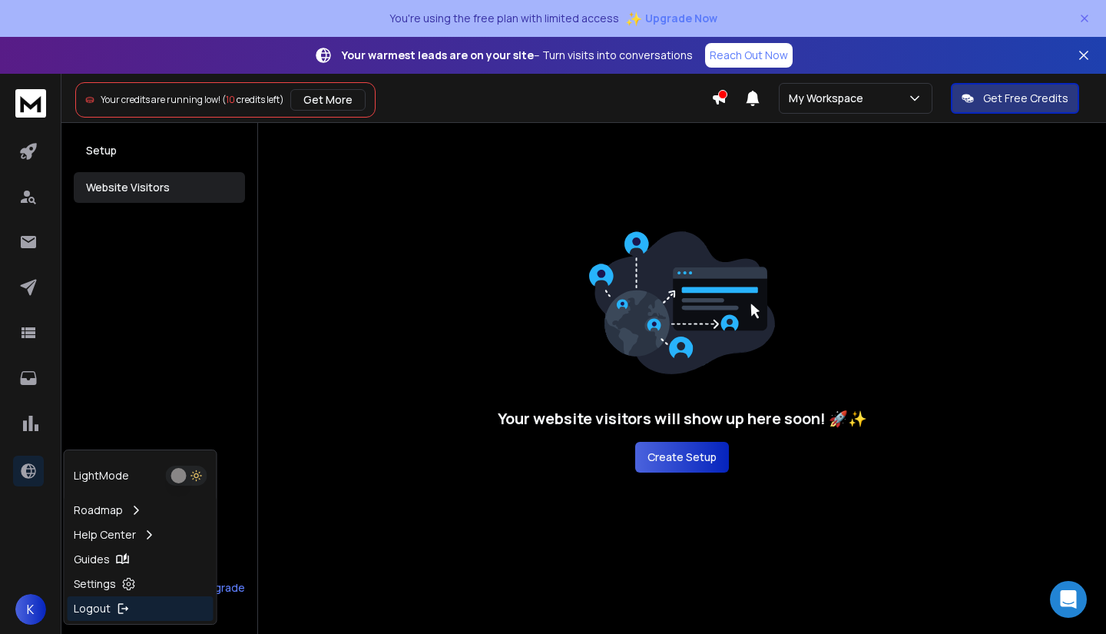
click at [97, 608] on p "Logout" at bounding box center [92, 608] width 37 height 15
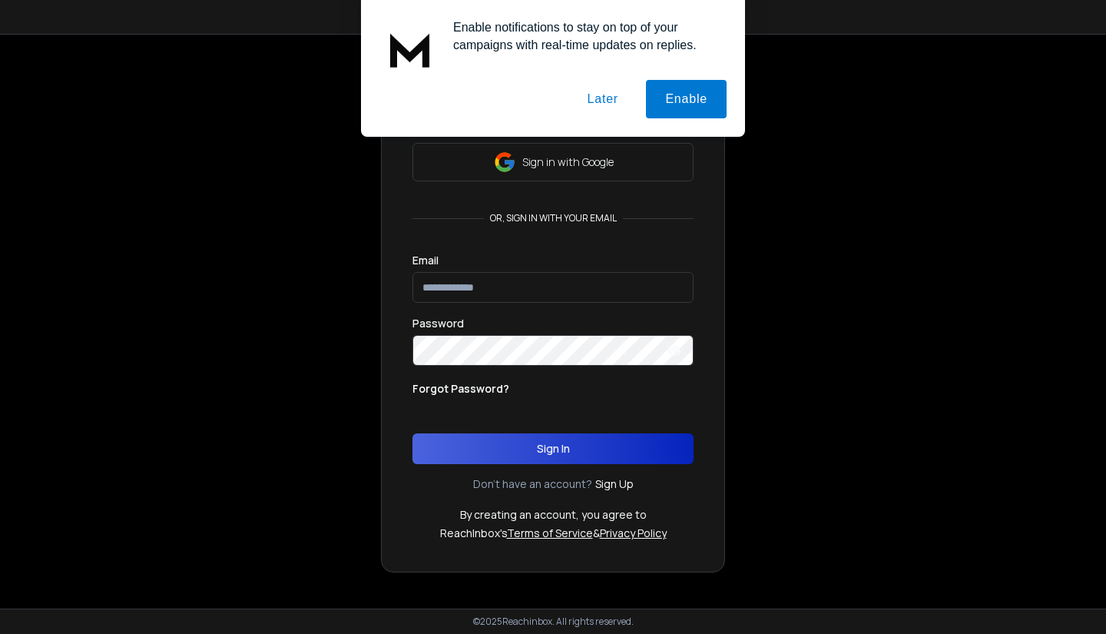
click at [616, 101] on button "Later" at bounding box center [602, 99] width 69 height 38
